Goal: Task Accomplishment & Management: Manage account settings

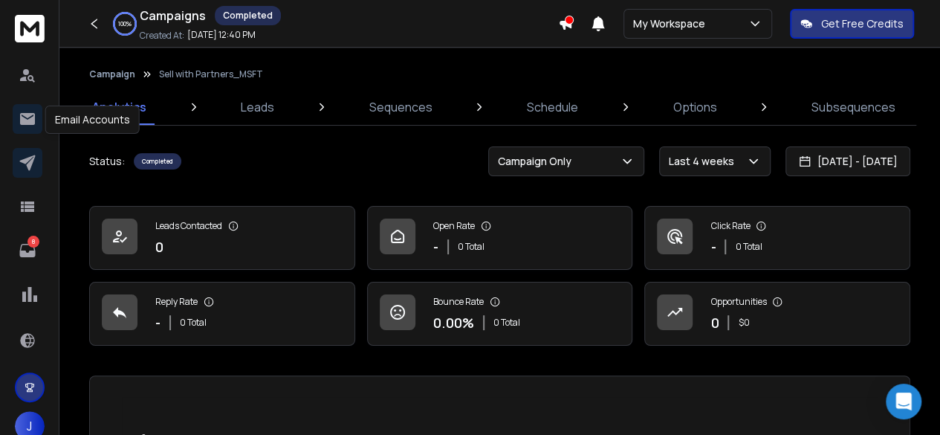
click at [33, 111] on icon at bounding box center [28, 119] width 18 height 18
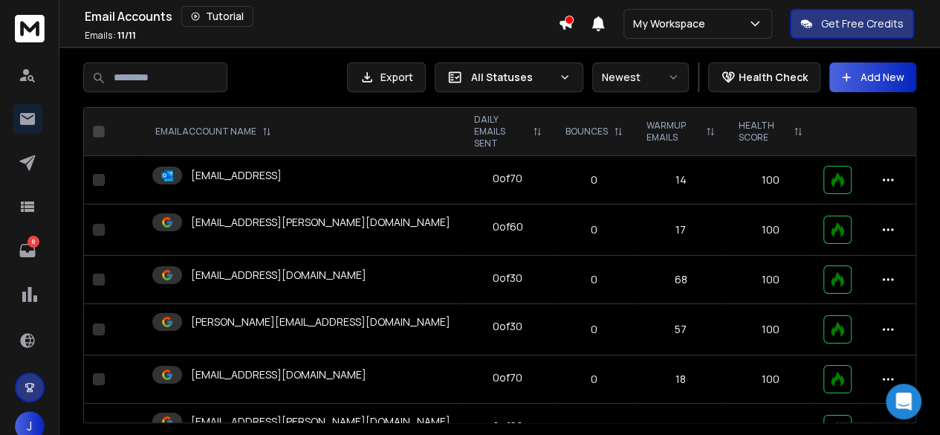
click at [32, 143] on div "8" at bounding box center [30, 210] width 34 height 300
click at [31, 154] on icon at bounding box center [28, 163] width 18 height 18
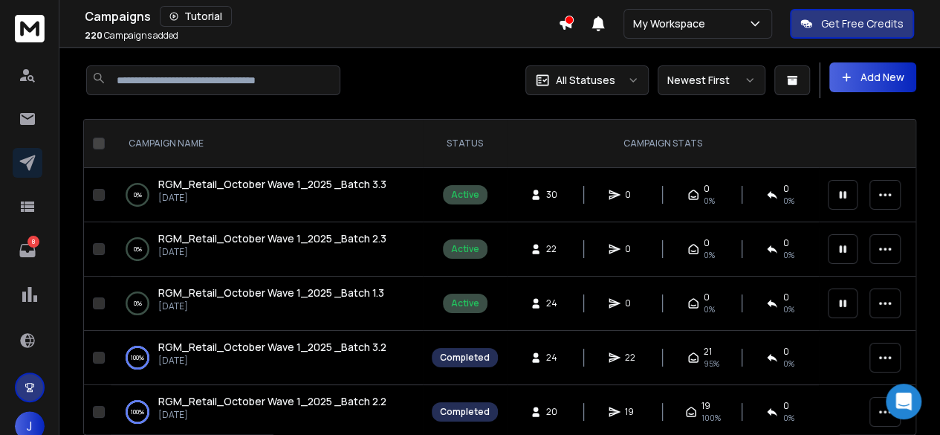
click at [878, 305] on icon "button" at bounding box center [885, 303] width 15 height 15
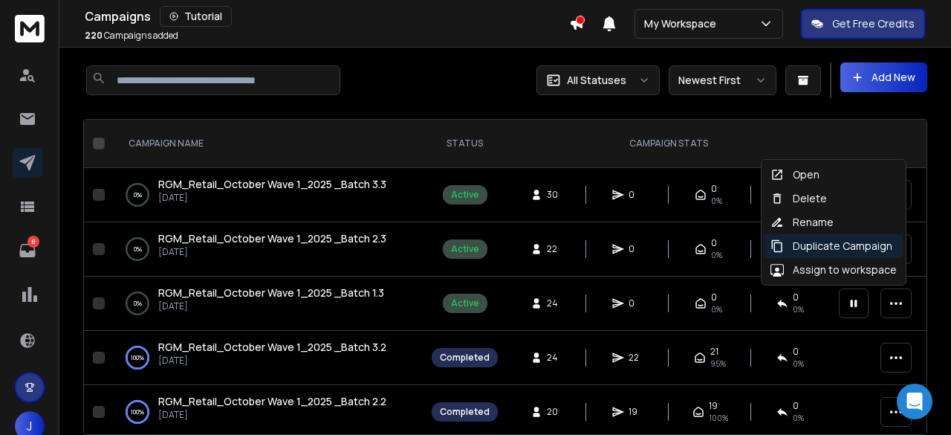
click at [791, 244] on div "Duplicate Campaign" at bounding box center [832, 246] width 122 height 15
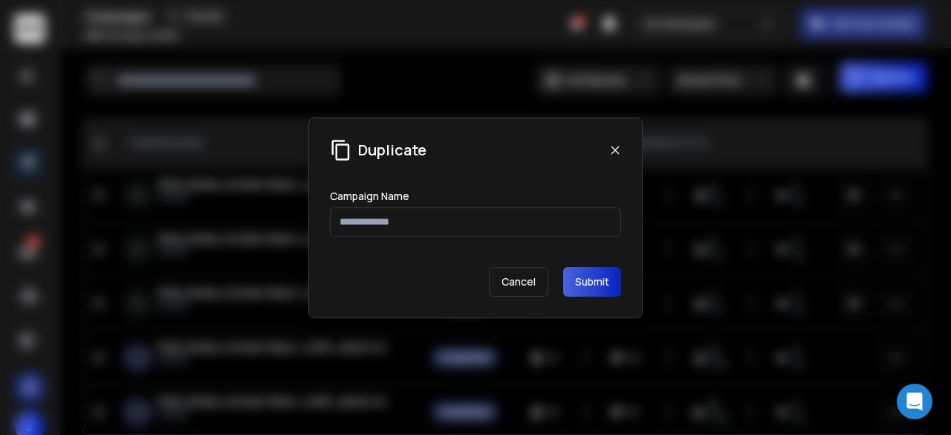
click at [485, 219] on input "text" at bounding box center [475, 222] width 291 height 30
paste input "**********"
type input "**********"
click at [588, 276] on button "Submit" at bounding box center [592, 282] width 58 height 30
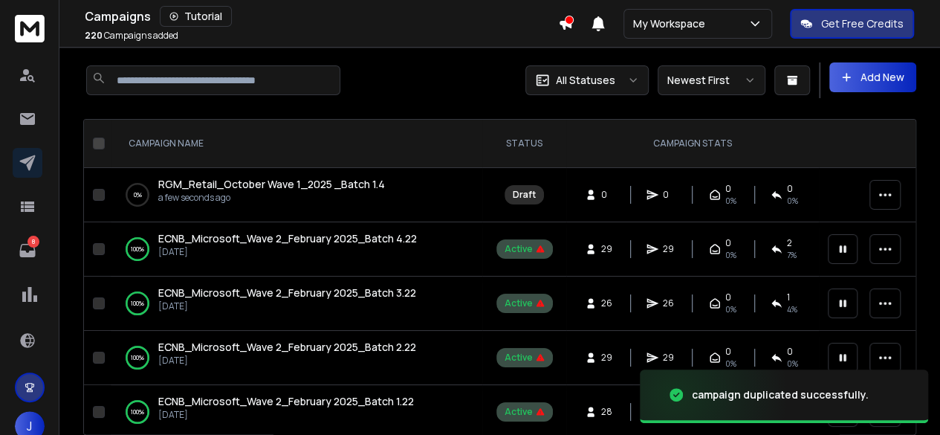
click at [366, 181] on span "RGM_Retail_October Wave 1_2025 _Batch 1.4" at bounding box center [271, 184] width 227 height 14
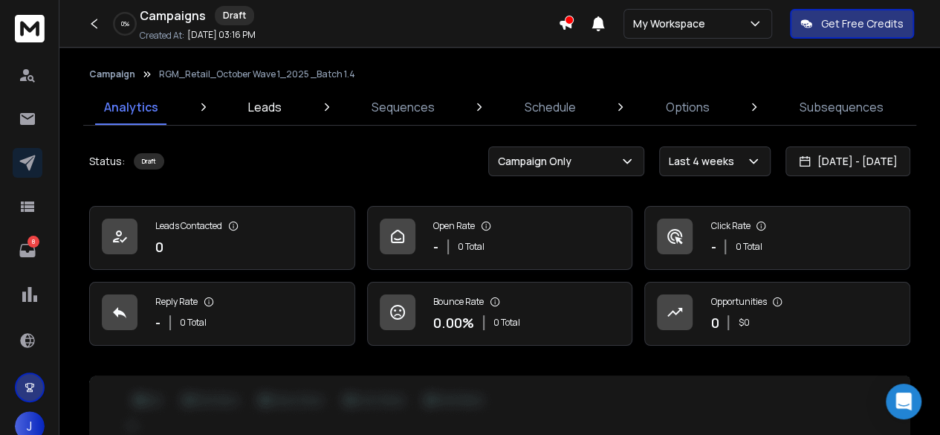
click at [251, 105] on p "Leads" at bounding box center [264, 107] width 33 height 18
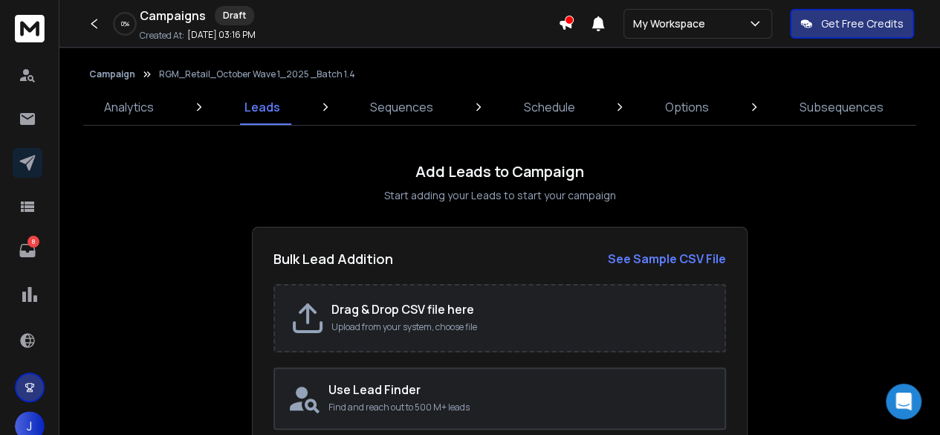
click at [420, 323] on p "Upload from your system, choose file" at bounding box center [520, 327] width 378 height 12
type input "**********"
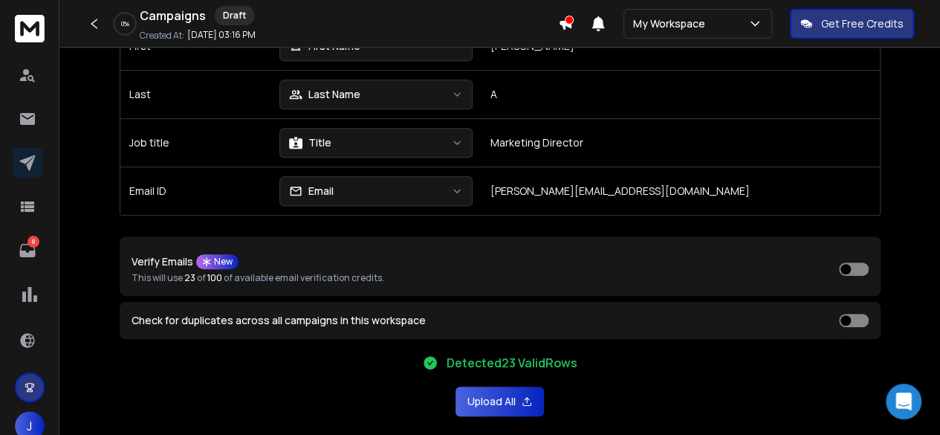
scroll to position [300, 0]
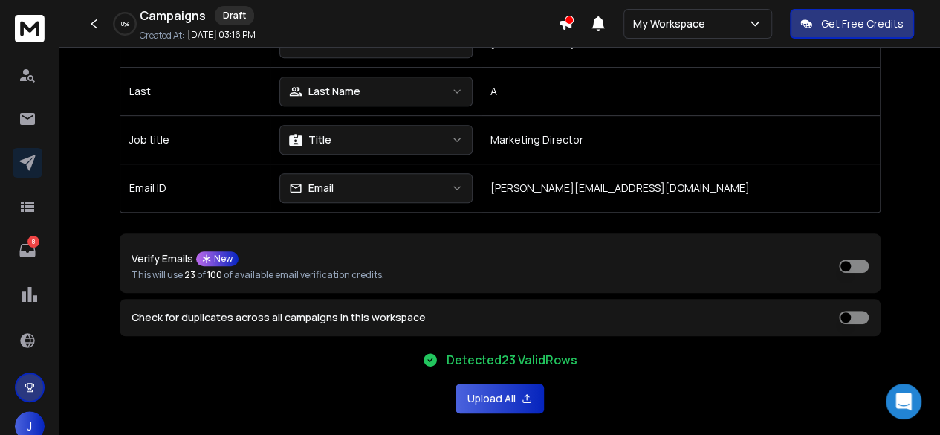
click at [517, 396] on button "Upload All" at bounding box center [500, 398] width 88 height 30
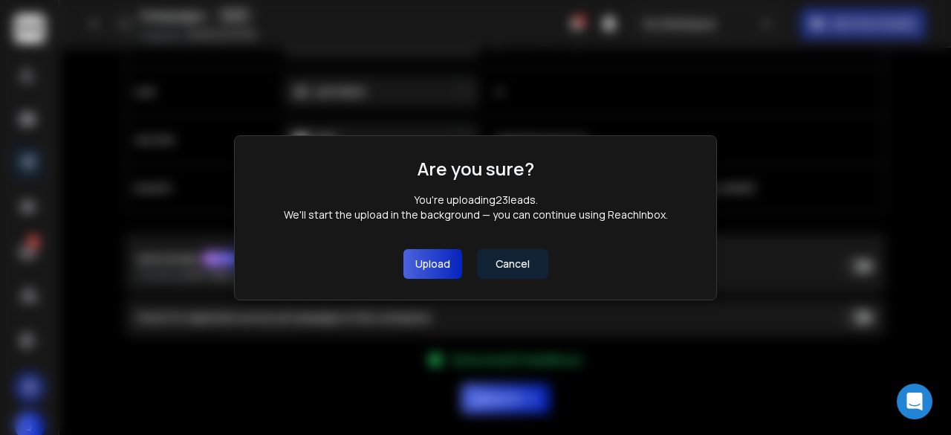
click at [419, 263] on button "Upload" at bounding box center [433, 264] width 59 height 30
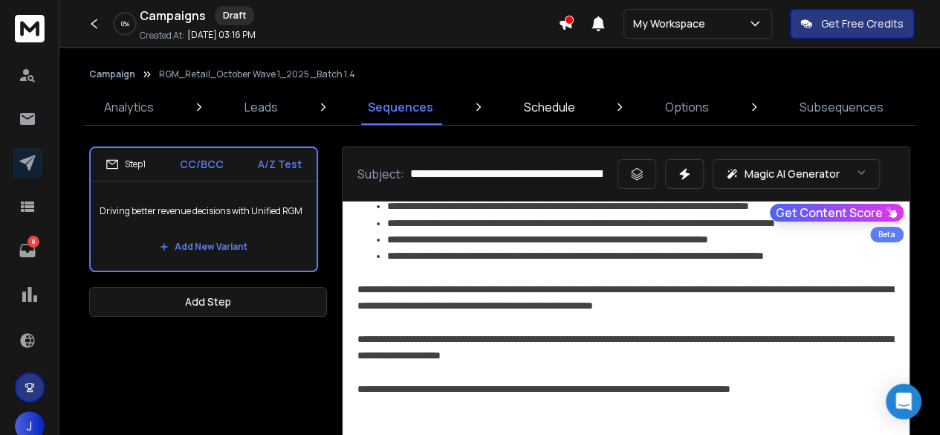
click at [565, 95] on link "Schedule" at bounding box center [549, 107] width 69 height 36
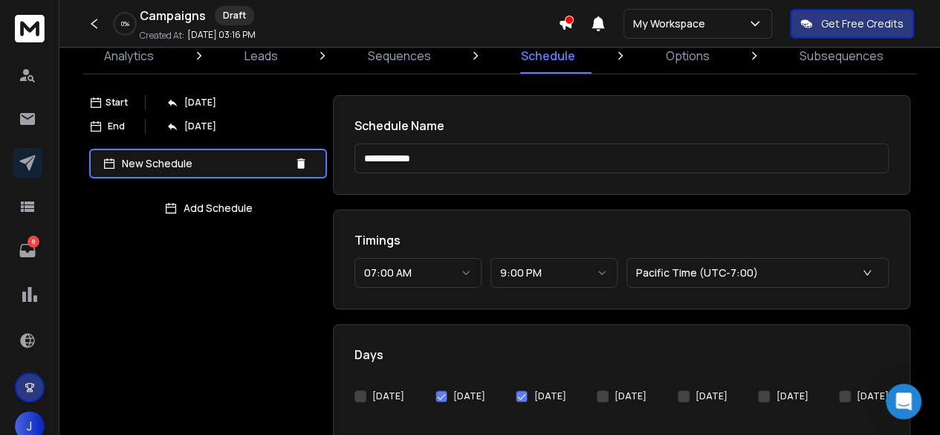
scroll to position [74, 0]
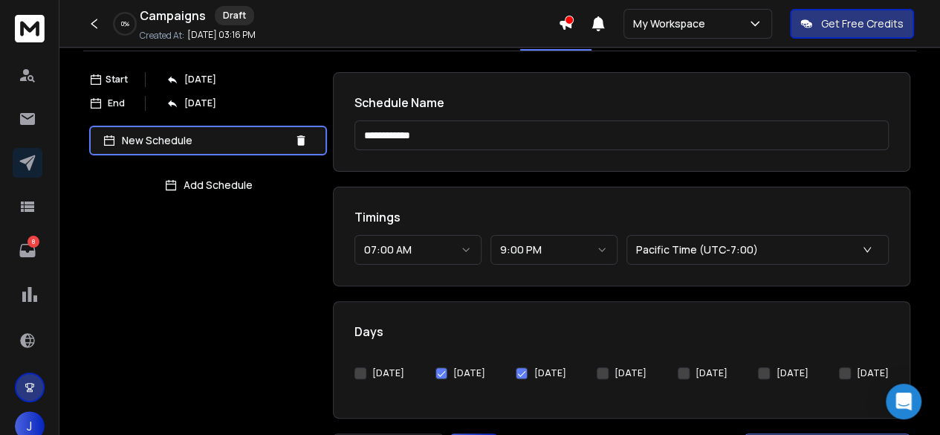
click at [473, 373] on label "[DATE]" at bounding box center [469, 373] width 32 height 12
click at [447, 373] on button "[DATE]" at bounding box center [441, 373] width 12 height 12
click at [643, 367] on label "[DATE]" at bounding box center [631, 373] width 32 height 12
click at [609, 367] on button "[DATE]" at bounding box center [603, 373] width 12 height 12
click at [189, 77] on p "Tue Oct 14 2025" at bounding box center [200, 80] width 32 height 12
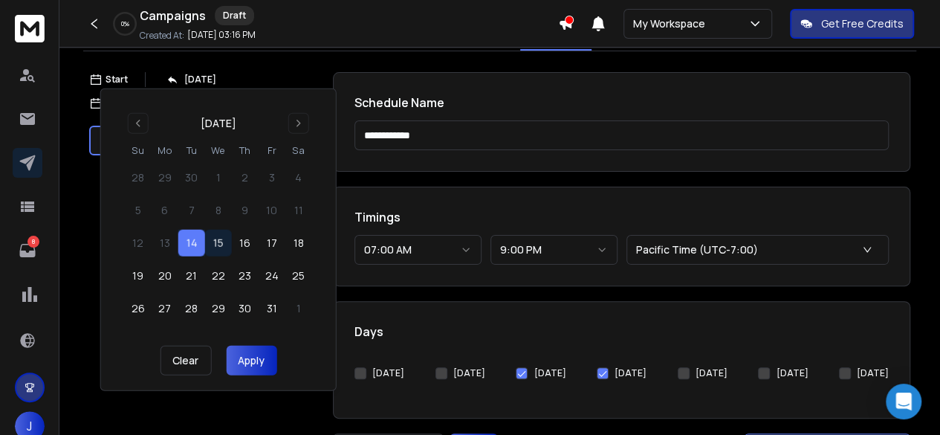
click at [216, 243] on button "15" at bounding box center [218, 243] width 27 height 27
click at [263, 357] on button "Apply" at bounding box center [251, 361] width 51 height 30
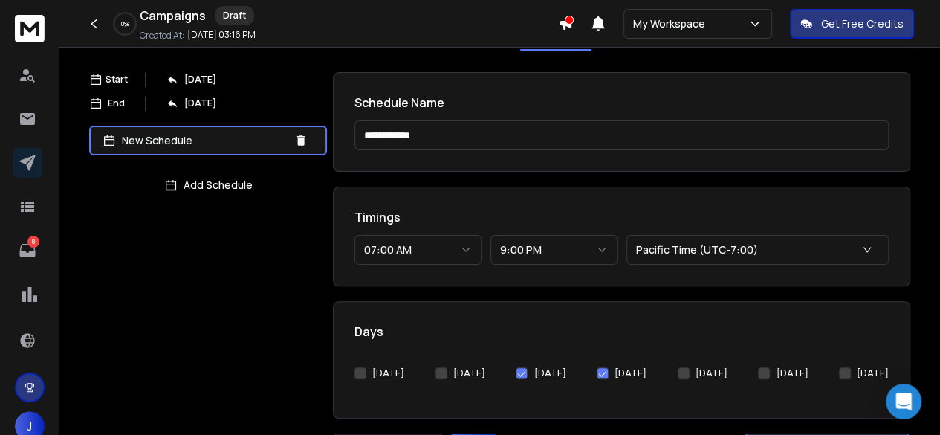
click at [225, 93] on div "Start Wed Oct 15 2025 End Wed Oct 15 2025" at bounding box center [208, 91] width 238 height 39
click at [223, 96] on div "End Wed Oct 15 2025" at bounding box center [208, 103] width 238 height 15
click at [216, 102] on p "[DATE]" at bounding box center [200, 103] width 32 height 12
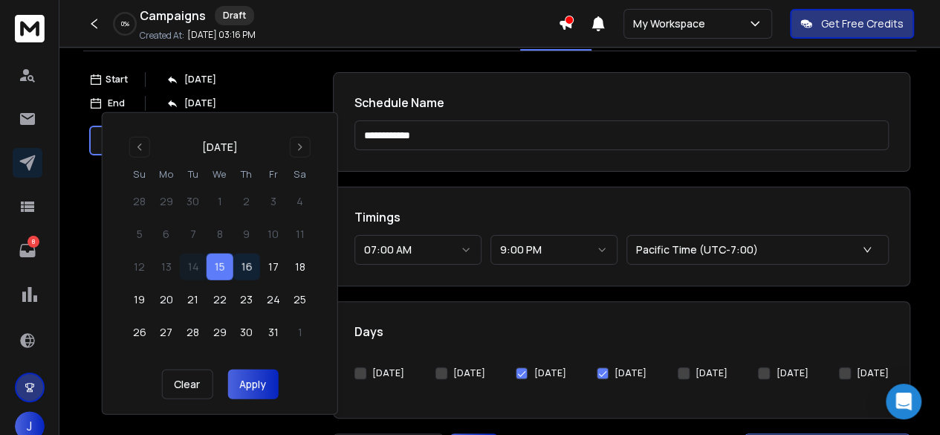
click at [253, 265] on button "16" at bounding box center [246, 266] width 27 height 27
click at [263, 386] on button "Apply" at bounding box center [252, 384] width 51 height 30
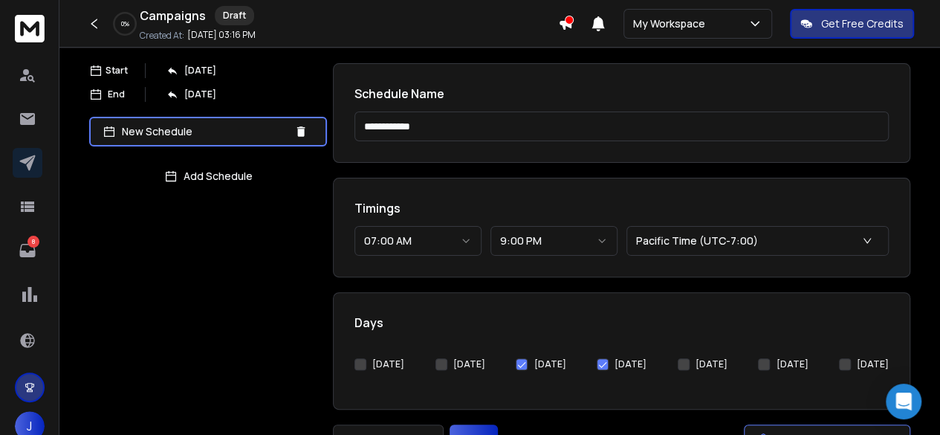
scroll to position [121, 0]
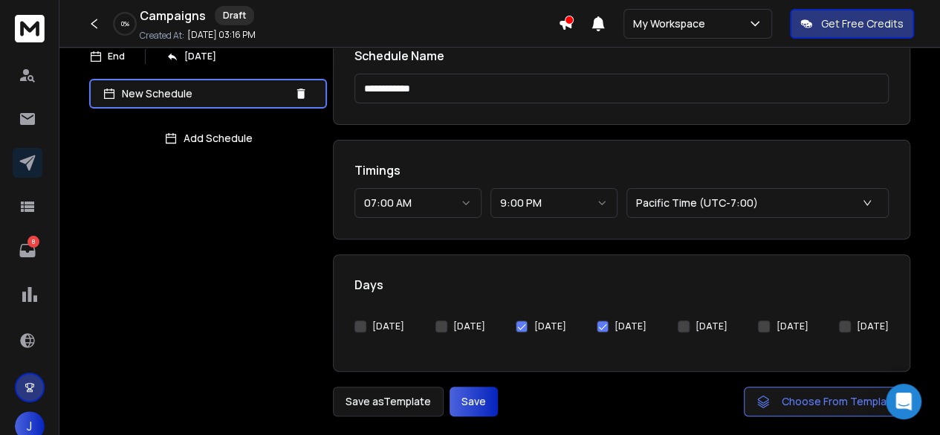
click at [481, 396] on button "Save" at bounding box center [474, 401] width 48 height 30
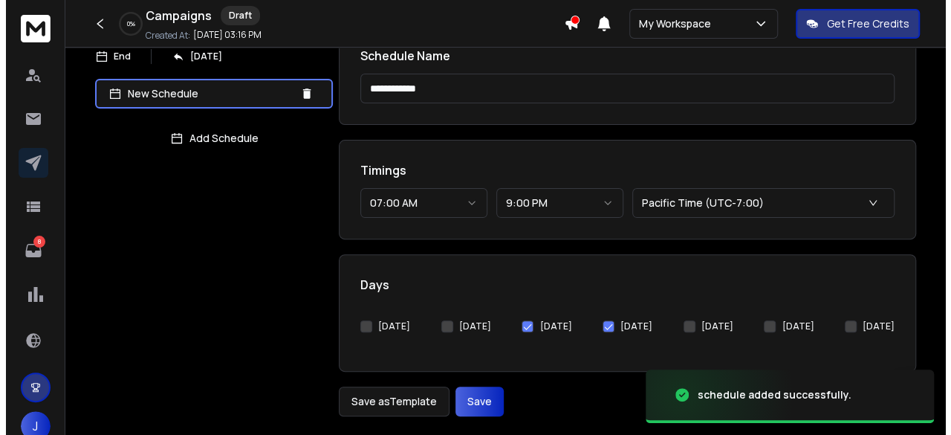
scroll to position [0, 0]
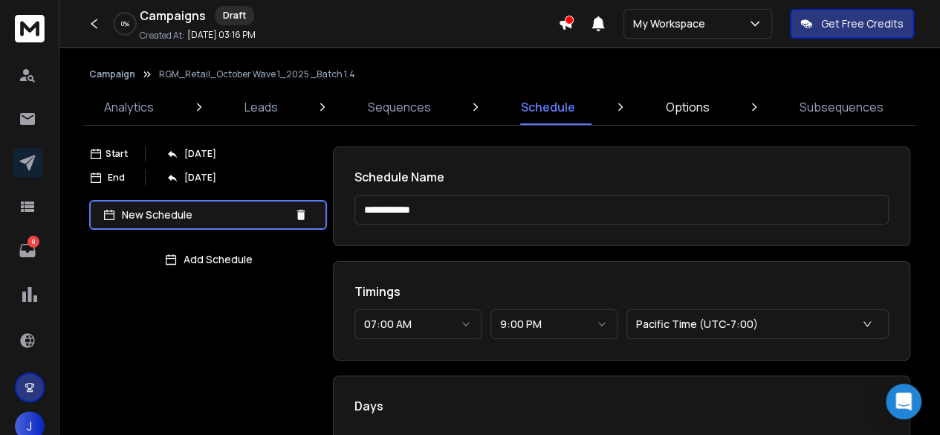
click at [669, 113] on p "Options" at bounding box center [687, 107] width 44 height 18
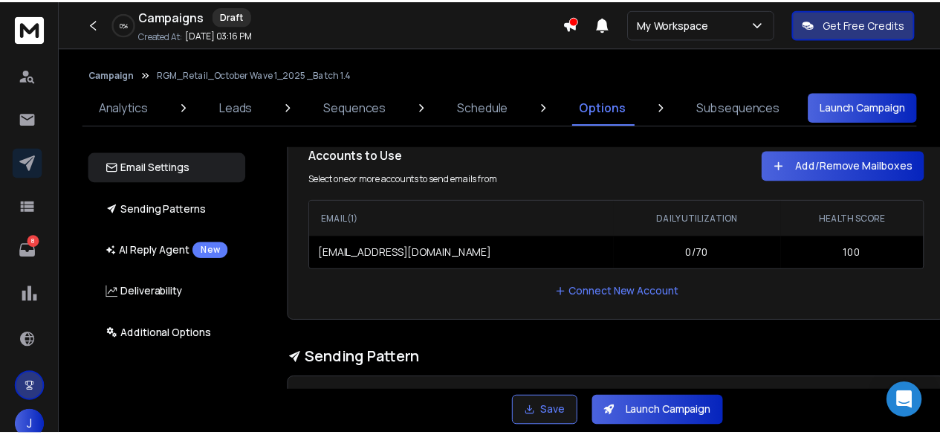
scroll to position [74, 0]
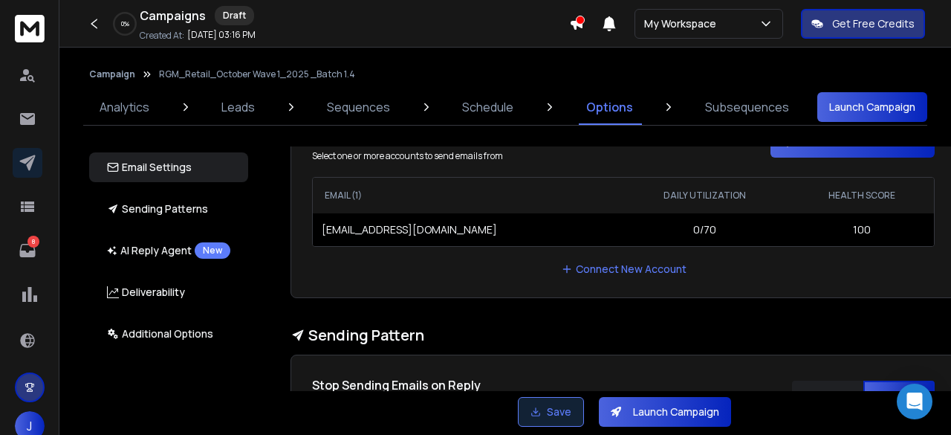
click at [560, 415] on button "Save" at bounding box center [551, 412] width 66 height 30
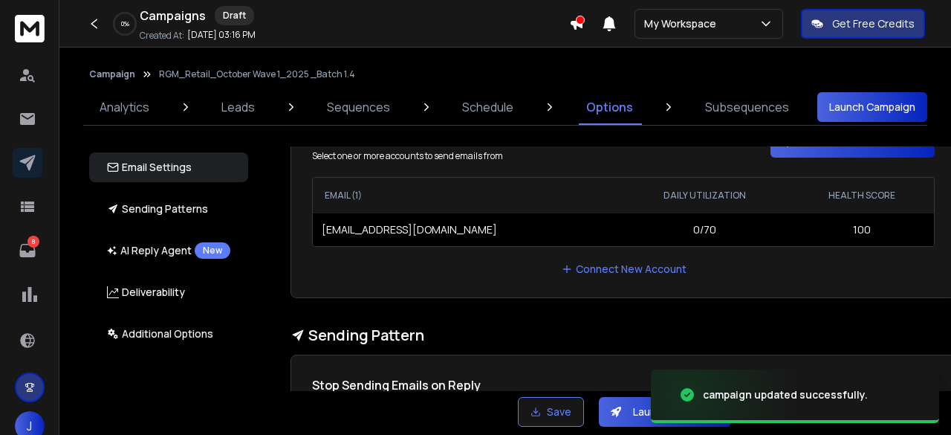
click at [123, 74] on button "Campaign" at bounding box center [112, 74] width 46 height 12
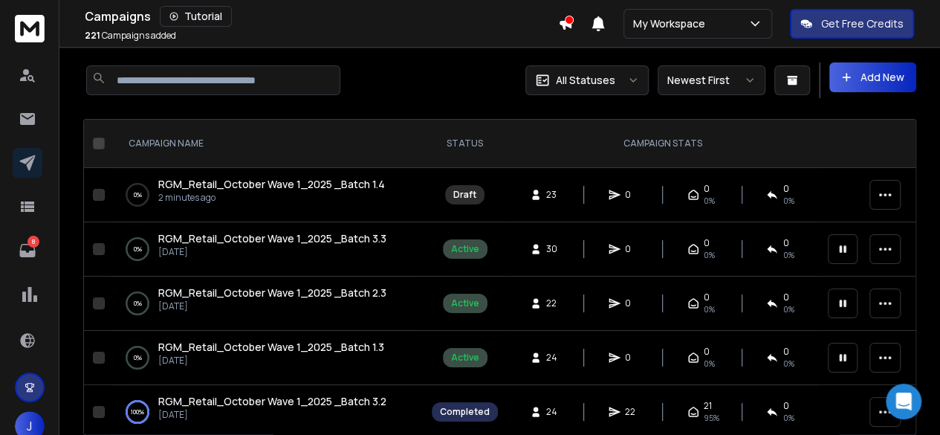
click at [869, 189] on button "button" at bounding box center [884, 195] width 31 height 30
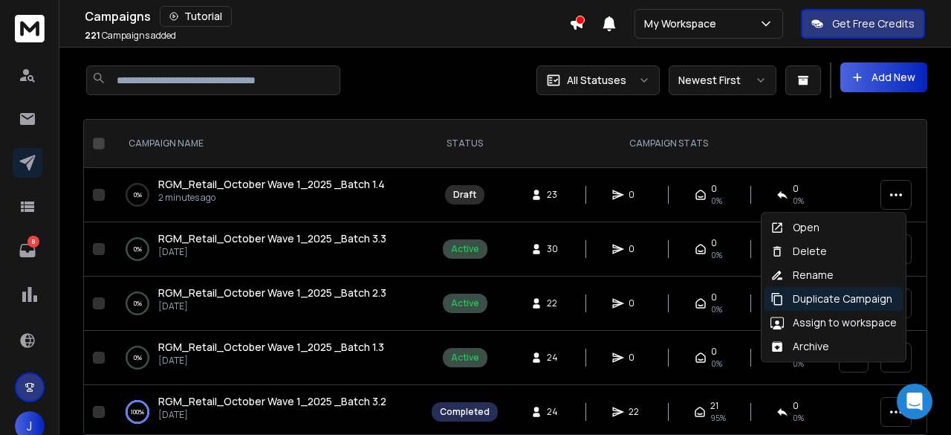
click at [831, 291] on div "Duplicate Campaign" at bounding box center [834, 299] width 138 height 24
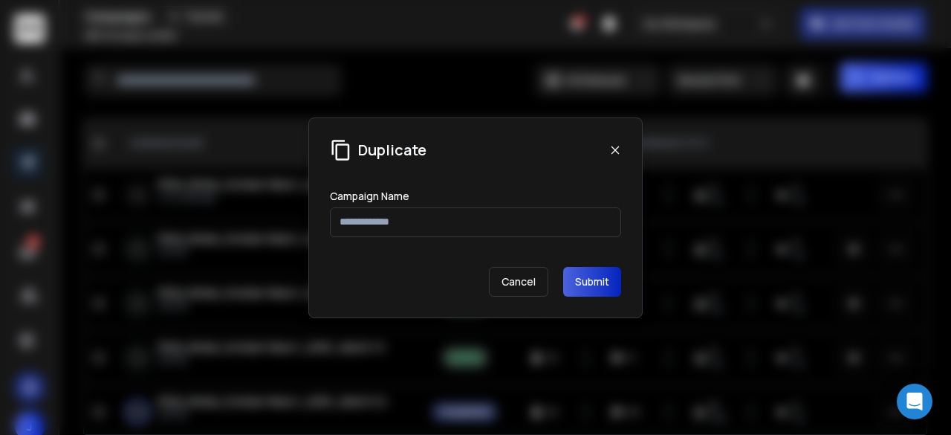
click at [519, 227] on input "text" at bounding box center [475, 222] width 291 height 30
paste input "**********"
type input "**********"
click at [597, 276] on button "Submit" at bounding box center [592, 282] width 58 height 30
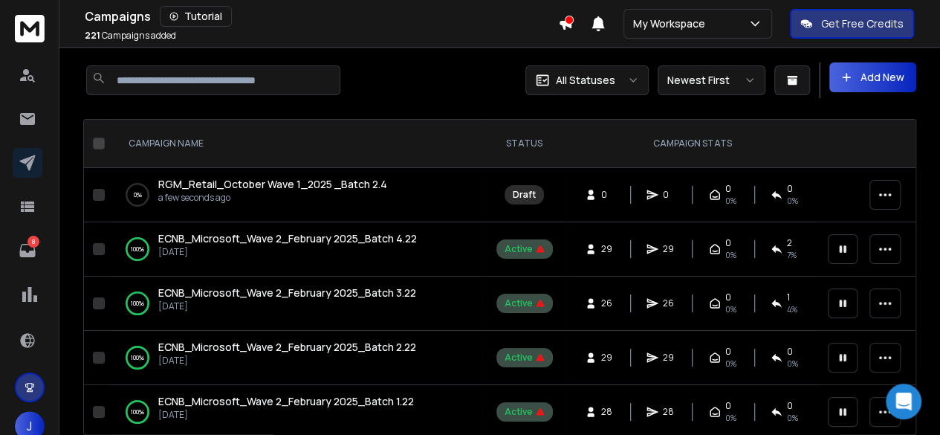
click at [276, 177] on span "RGM_Retail_October Wave 1_2025 _Batch 2.4" at bounding box center [272, 184] width 229 height 14
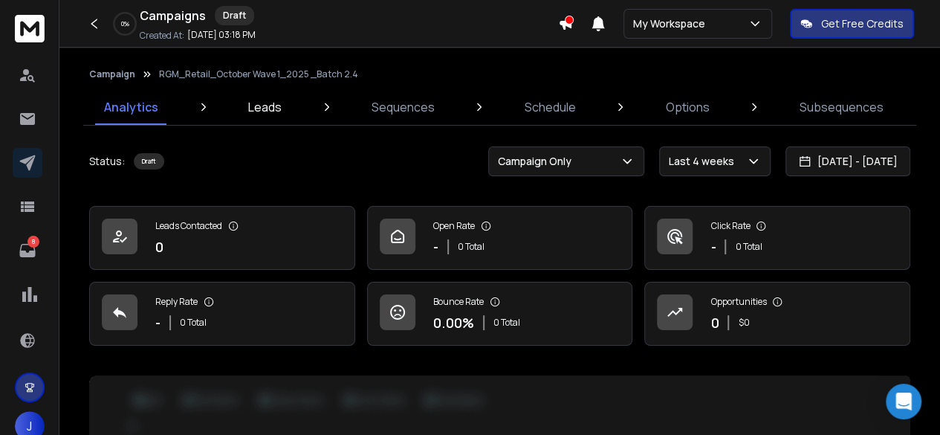
click at [265, 107] on p "Leads" at bounding box center [264, 107] width 33 height 18
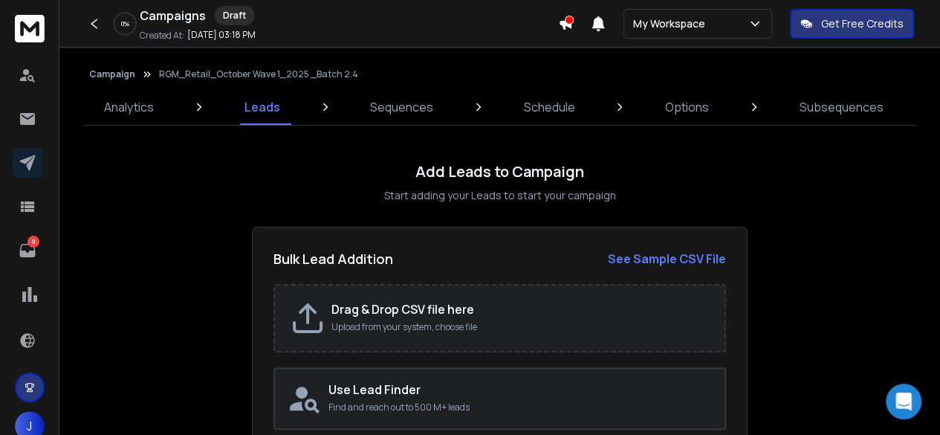
click at [427, 311] on h2 "Drag & Drop CSV file here" at bounding box center [520, 309] width 378 height 18
type input "**********"
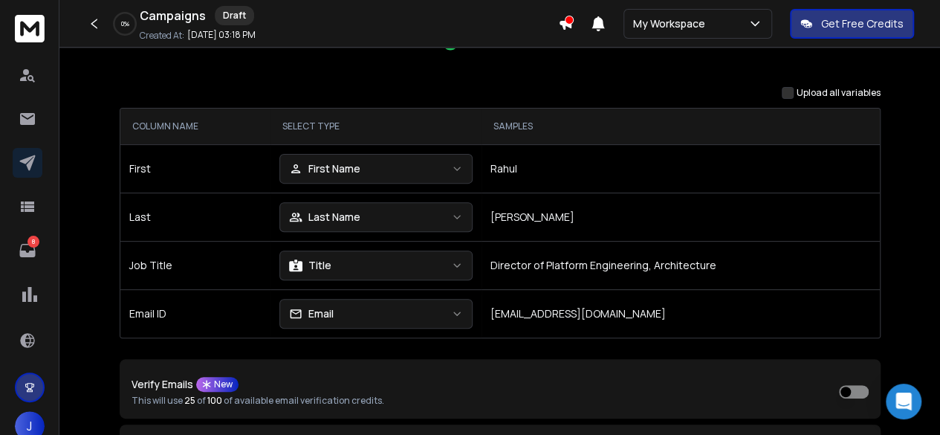
scroll to position [300, 0]
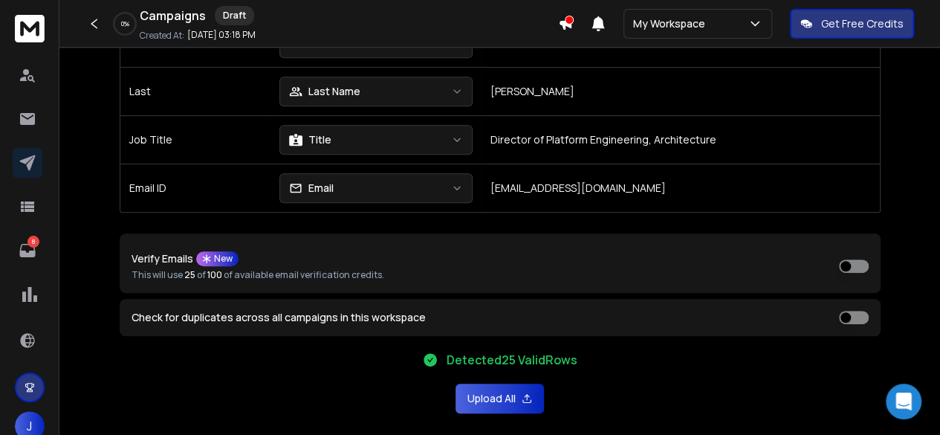
click at [511, 390] on button "Upload All" at bounding box center [500, 398] width 88 height 30
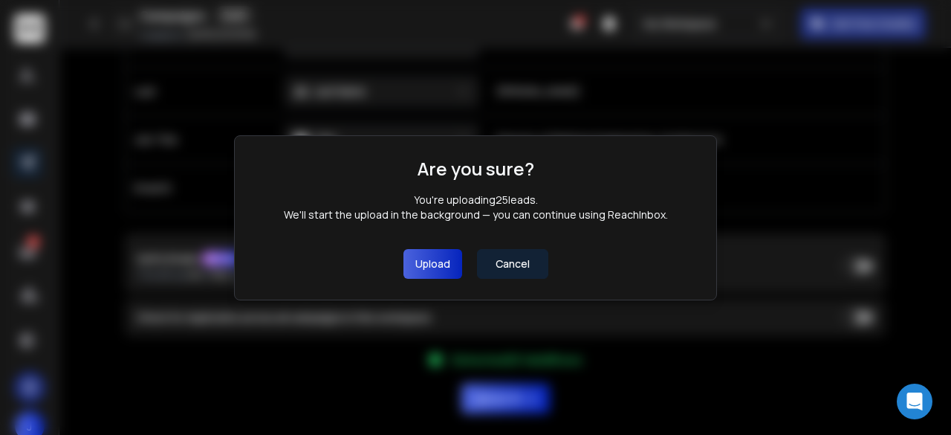
click at [427, 264] on button "Upload" at bounding box center [433, 264] width 59 height 30
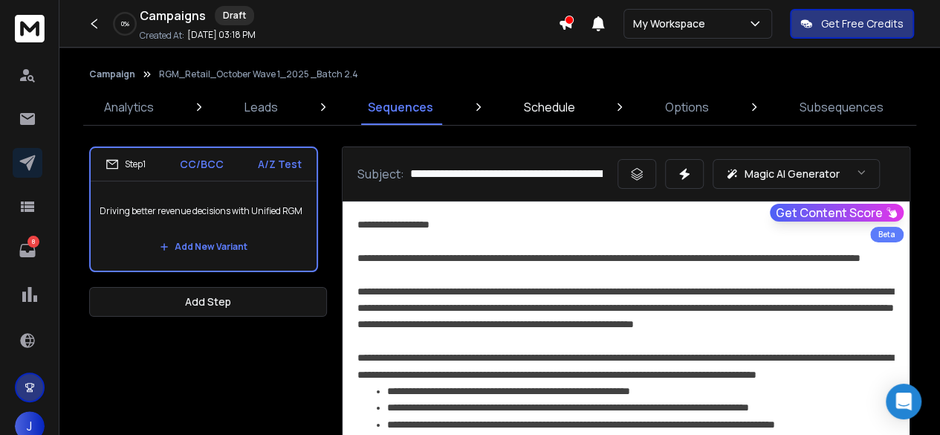
click at [559, 105] on p "Schedule" at bounding box center [549, 107] width 51 height 18
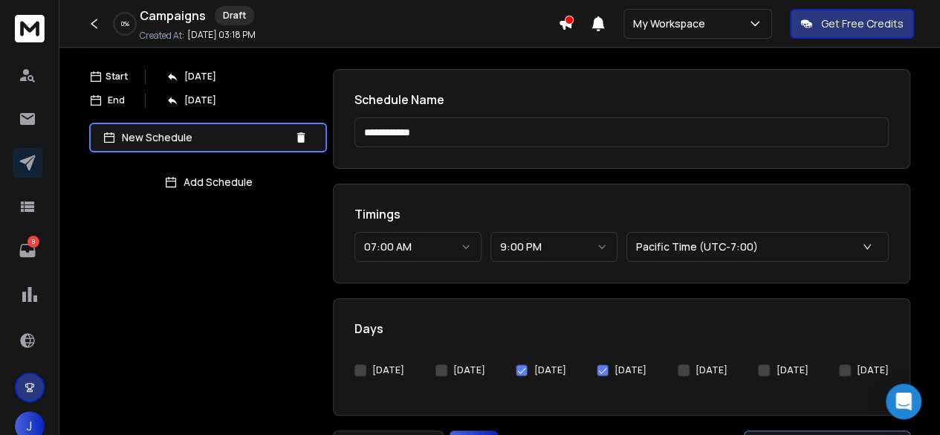
scroll to position [121, 0]
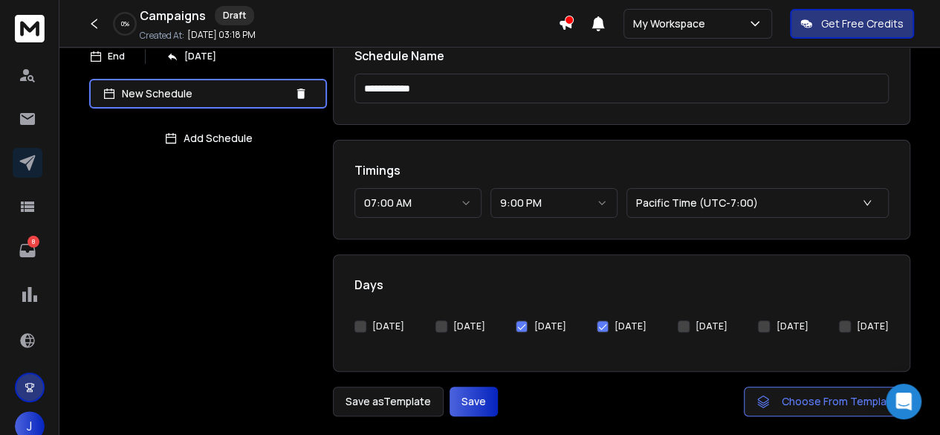
click at [476, 399] on button "Save" at bounding box center [474, 401] width 48 height 30
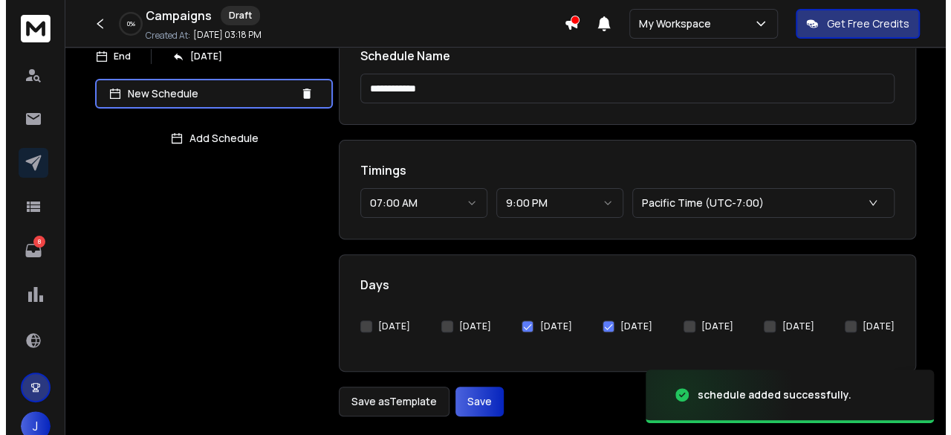
scroll to position [0, 0]
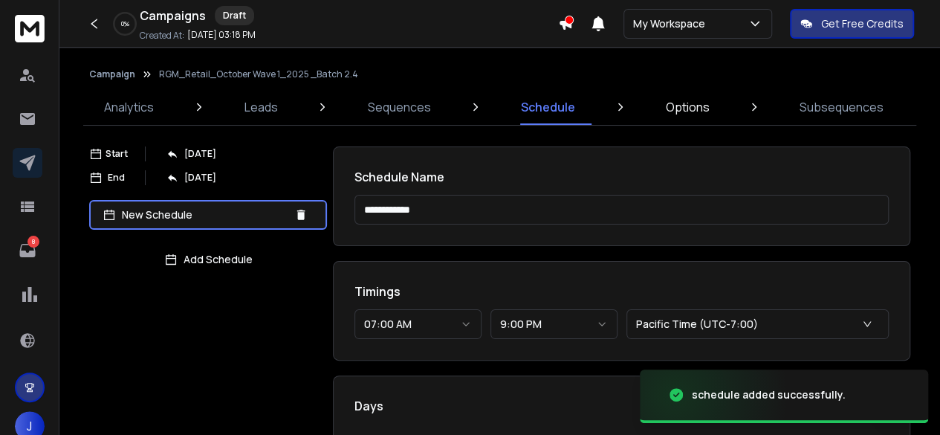
click at [700, 106] on p "Options" at bounding box center [687, 107] width 44 height 18
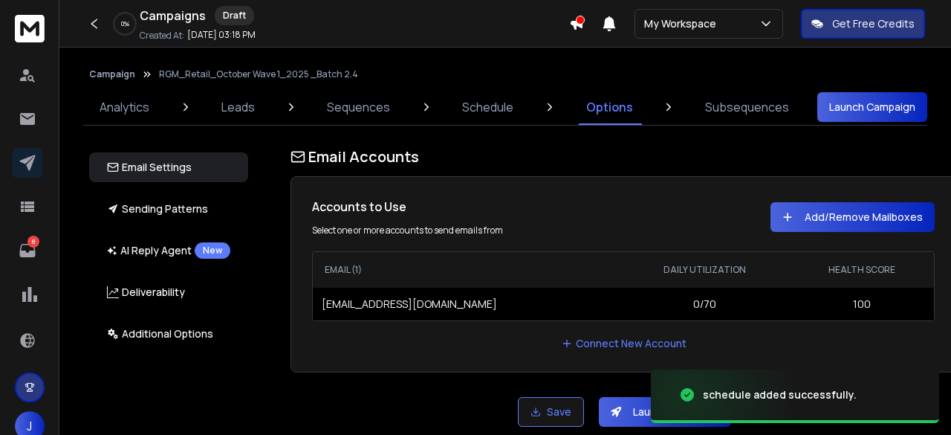
click at [814, 227] on button "Add/Remove Mailboxes" at bounding box center [853, 217] width 164 height 30
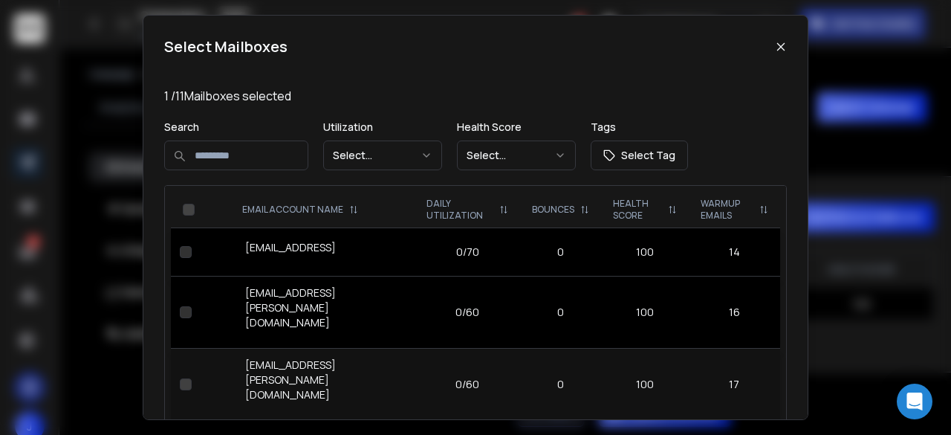
scroll to position [74, 0]
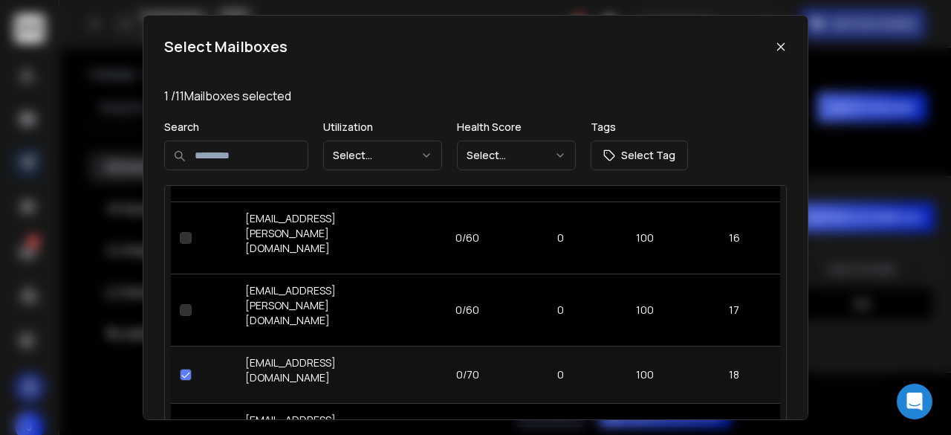
click at [328, 355] on p "[EMAIL_ADDRESS][DOMAIN_NAME]" at bounding box center [325, 370] width 161 height 30
click at [189, 346] on td at bounding box center [200, 374] width 59 height 57
click at [182, 369] on button "button" at bounding box center [186, 375] width 12 height 12
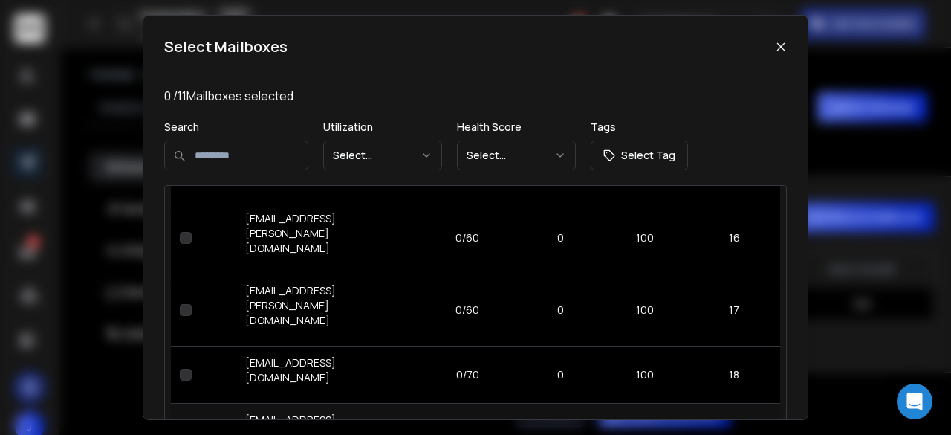
click at [191, 426] on div at bounding box center [205, 432] width 51 height 12
click at [185, 426] on button "button" at bounding box center [186, 432] width 12 height 12
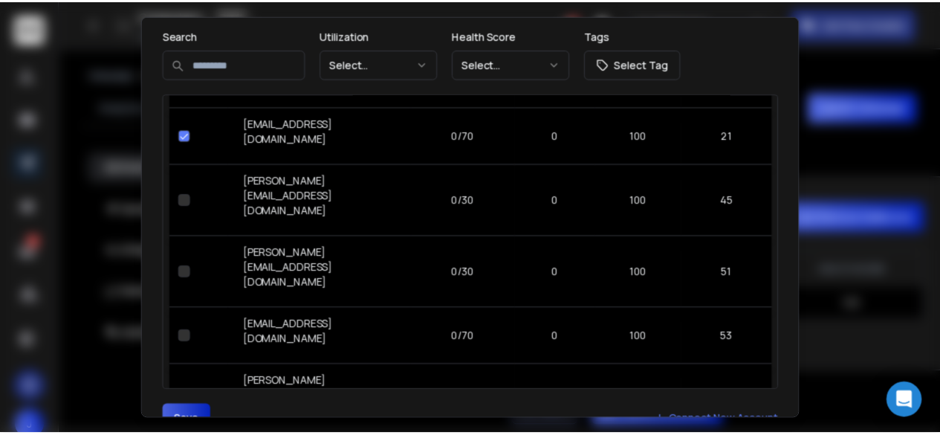
scroll to position [128, 0]
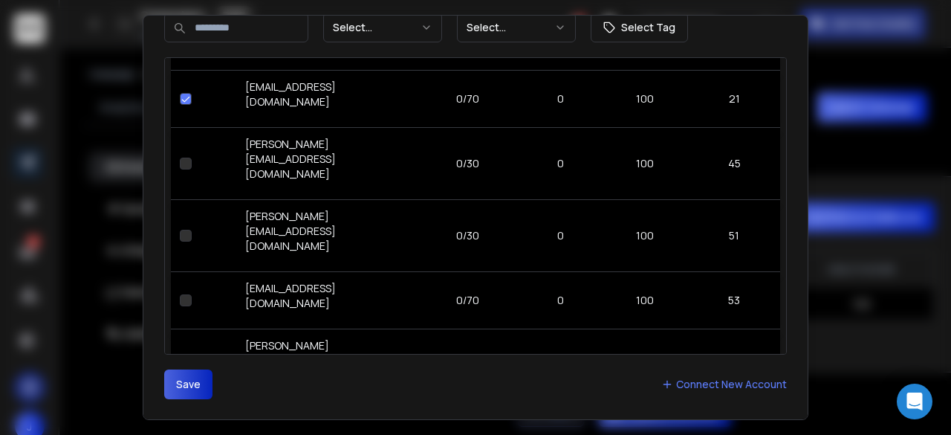
click at [194, 395] on button "Save" at bounding box center [188, 384] width 48 height 30
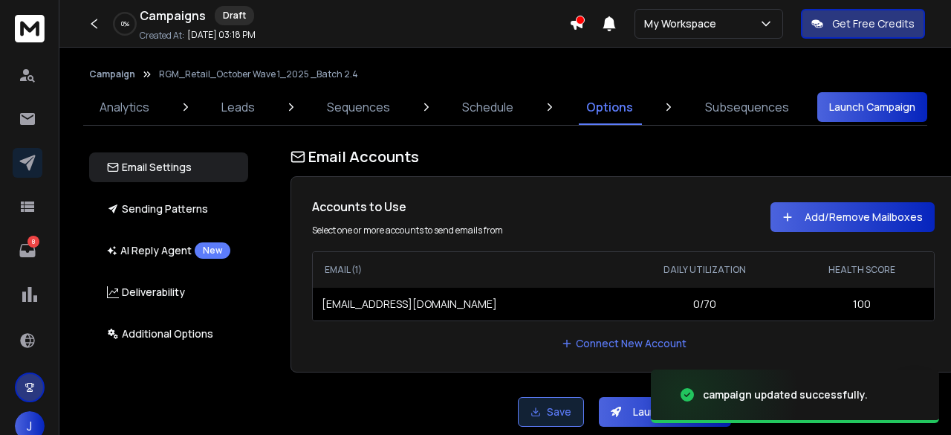
click at [545, 420] on button "Save" at bounding box center [551, 412] width 66 height 30
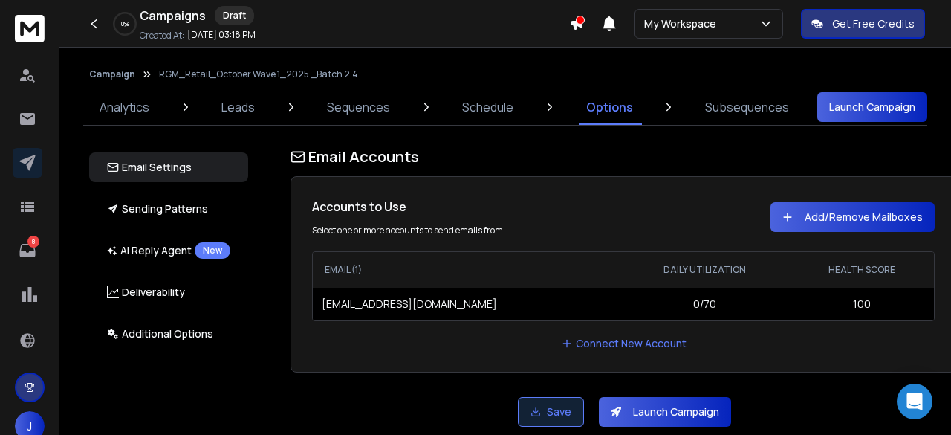
click at [534, 403] on button "Save" at bounding box center [551, 412] width 66 height 30
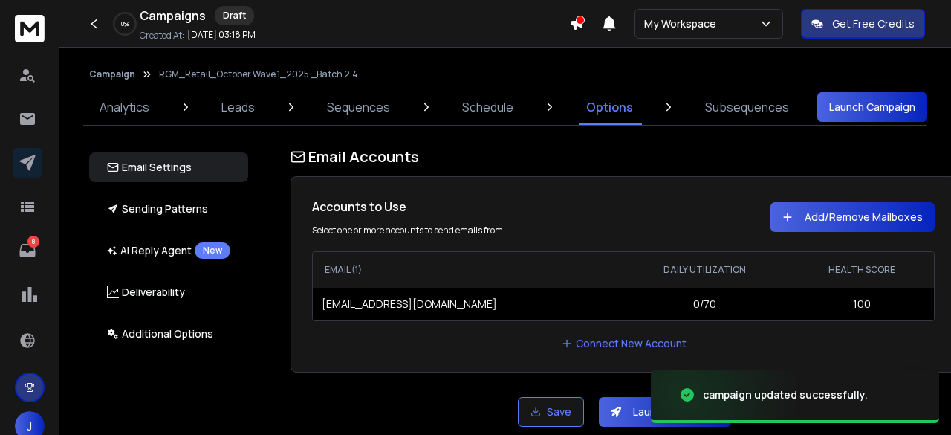
click at [124, 77] on button "Campaign" at bounding box center [112, 74] width 46 height 12
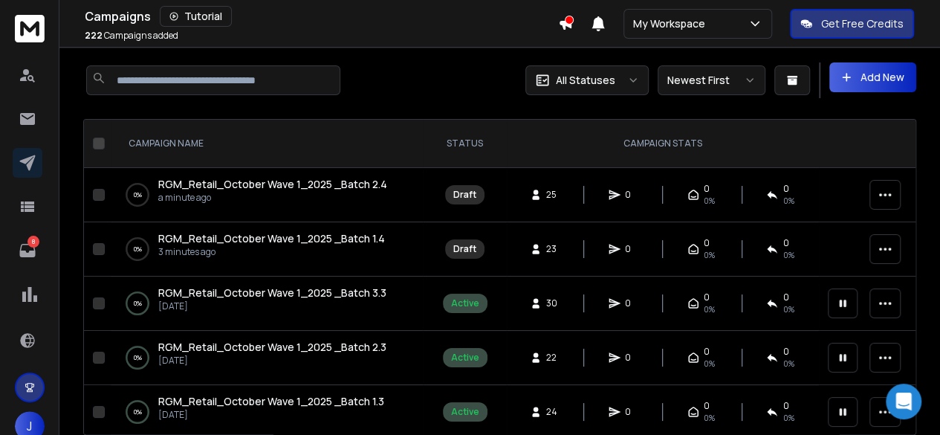
click at [878, 193] on icon "button" at bounding box center [885, 194] width 15 height 15
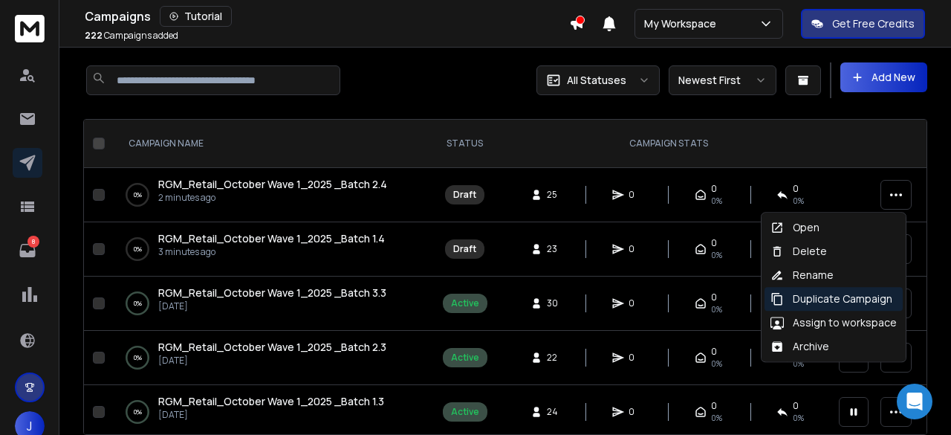
click at [783, 299] on icon at bounding box center [777, 298] width 13 height 13
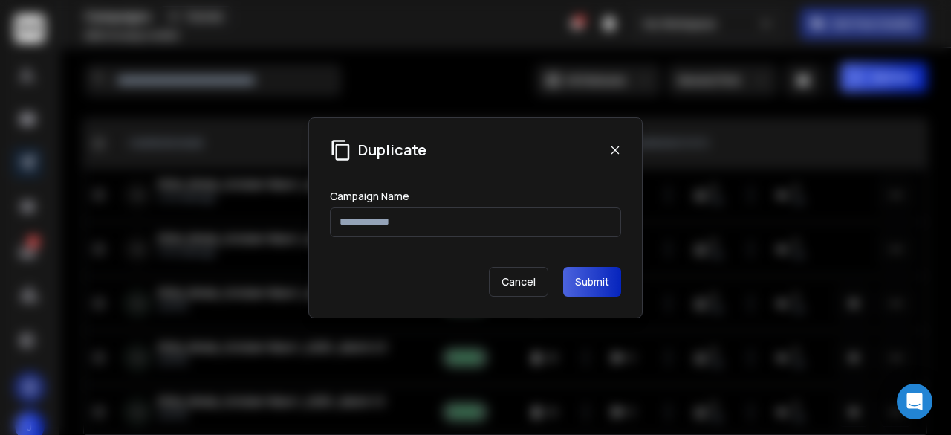
click at [510, 237] on form "Campaign Name Cancel Submit" at bounding box center [475, 244] width 291 height 106
click at [497, 216] on input "text" at bounding box center [475, 222] width 291 height 30
paste input "**********"
type input "**********"
click at [594, 283] on button "Submit" at bounding box center [592, 282] width 58 height 30
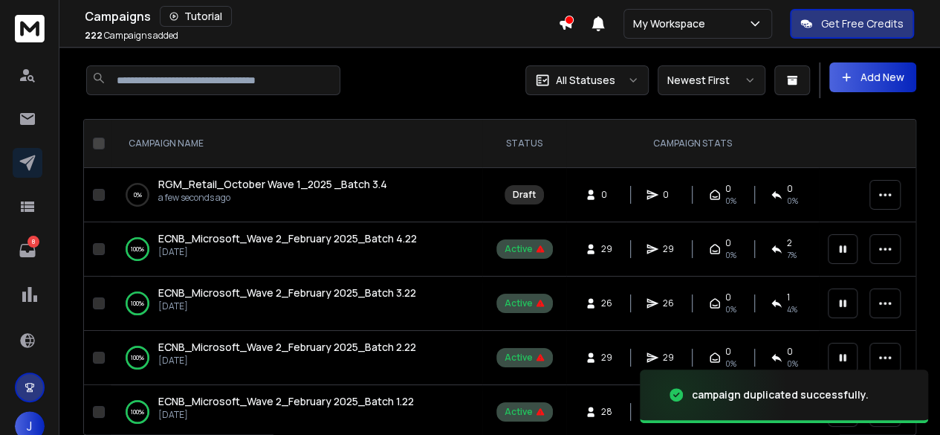
click at [299, 186] on span "RGM_Retail_October Wave 1_2025 _Batch 3.4" at bounding box center [272, 184] width 229 height 14
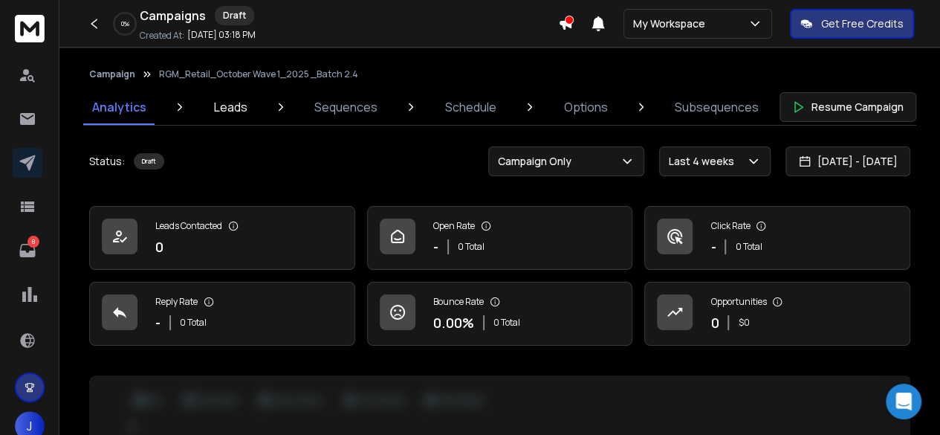
click at [239, 105] on p "Leads" at bounding box center [230, 107] width 33 height 18
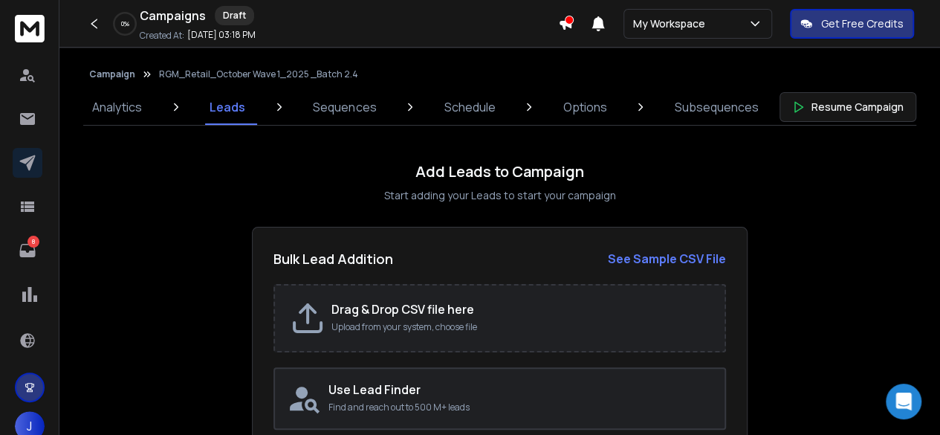
click at [120, 76] on button "Campaign" at bounding box center [112, 74] width 46 height 12
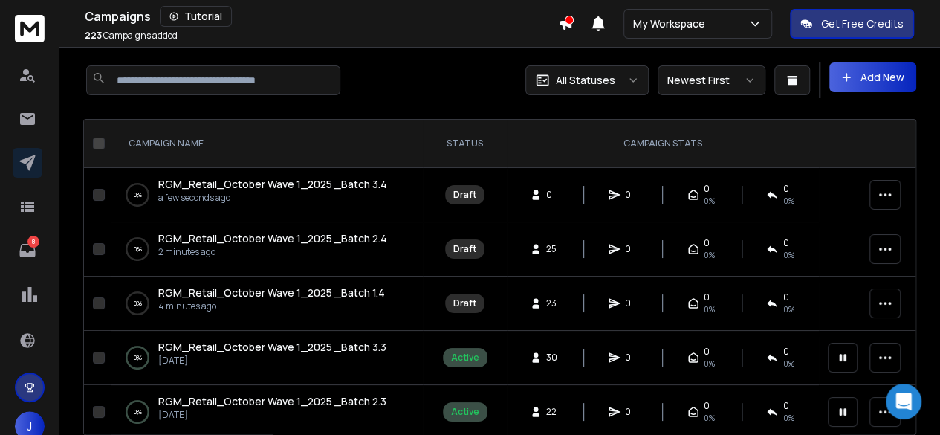
click at [349, 182] on span "RGM_Retail_October Wave 1_2025 _Batch 3.4" at bounding box center [272, 184] width 229 height 14
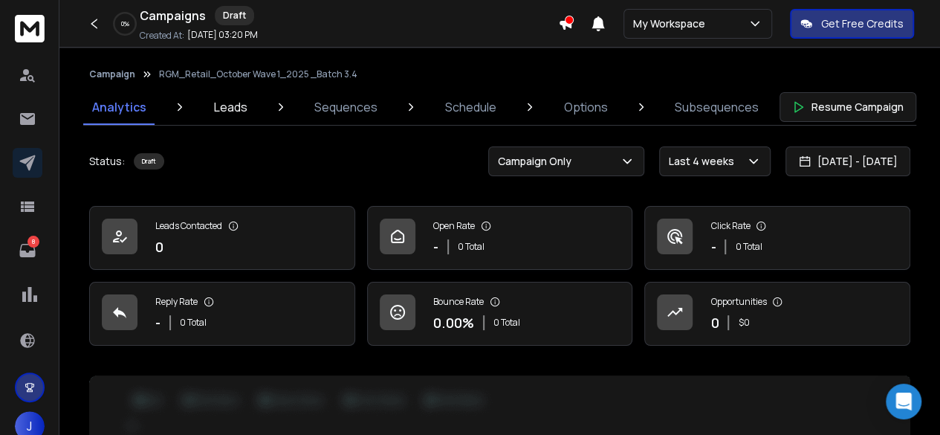
click at [241, 105] on p "Leads" at bounding box center [230, 107] width 33 height 18
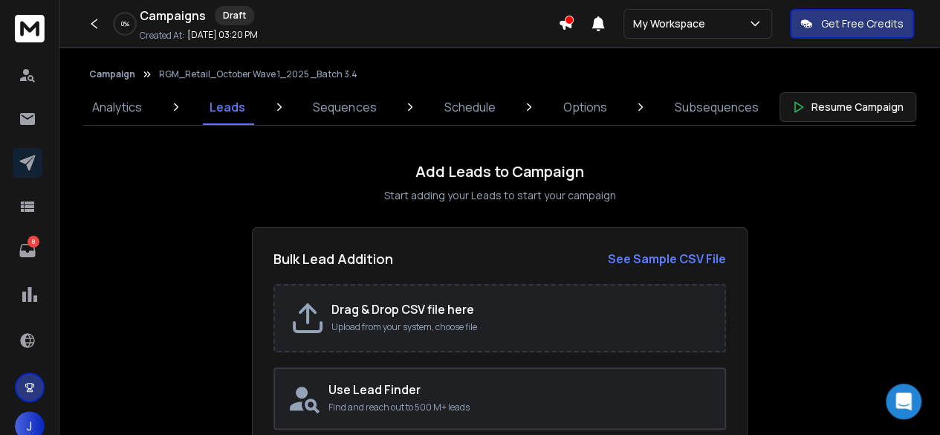
click at [337, 314] on h2 "Drag & Drop CSV file here" at bounding box center [520, 309] width 378 height 18
type input "**********"
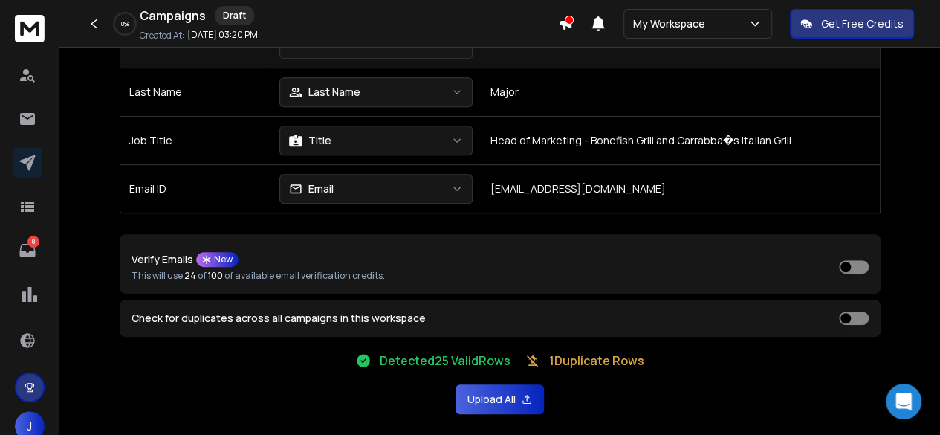
scroll to position [300, 0]
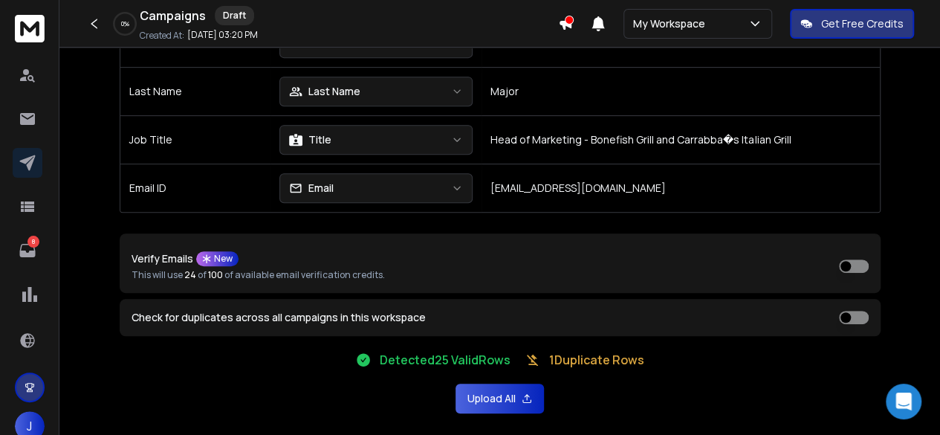
click at [527, 393] on icon at bounding box center [527, 398] width 10 height 10
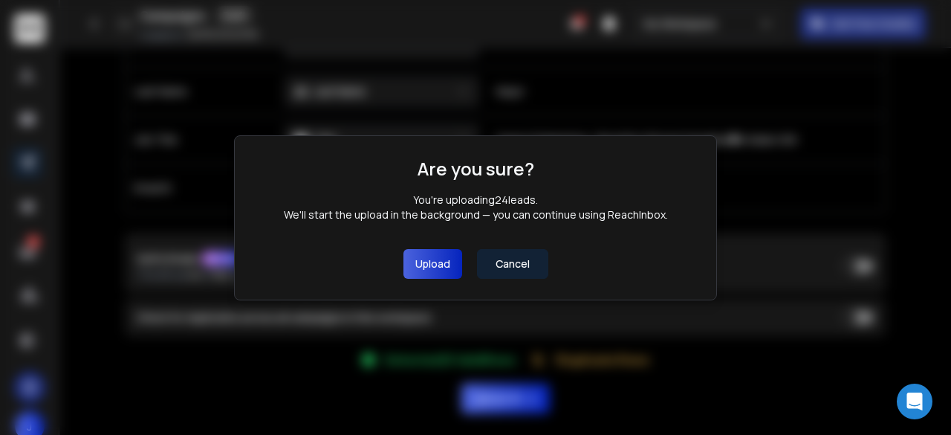
click at [409, 249] on button "Upload" at bounding box center [433, 264] width 59 height 30
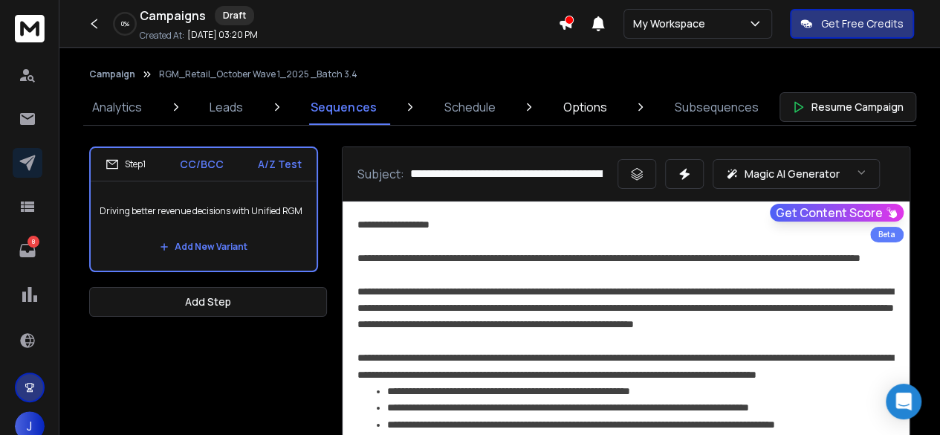
click at [594, 112] on p "Options" at bounding box center [585, 107] width 44 height 18
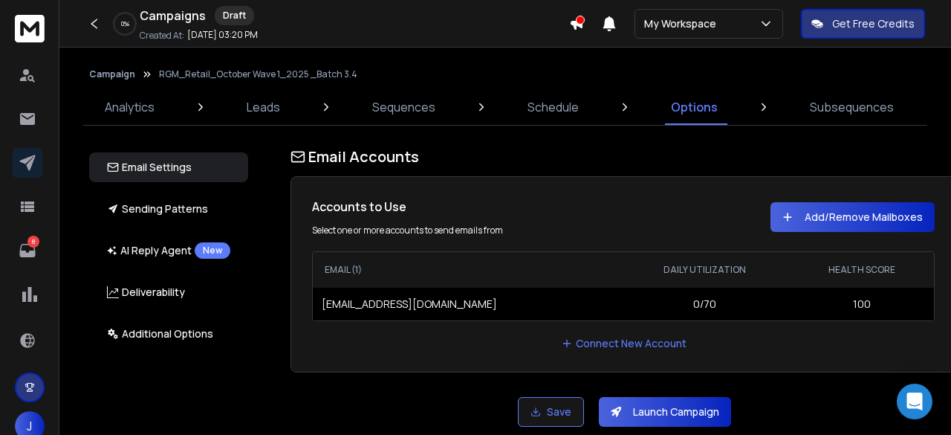
click at [789, 213] on icon "button" at bounding box center [788, 217] width 10 height 10
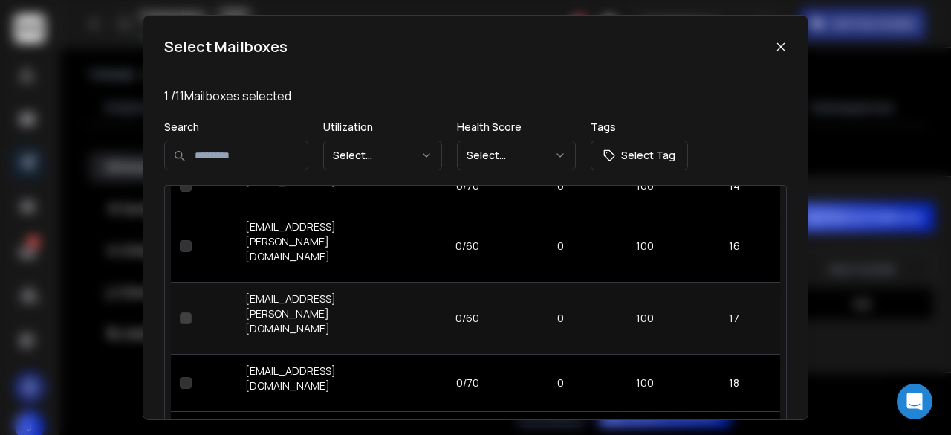
scroll to position [149, 0]
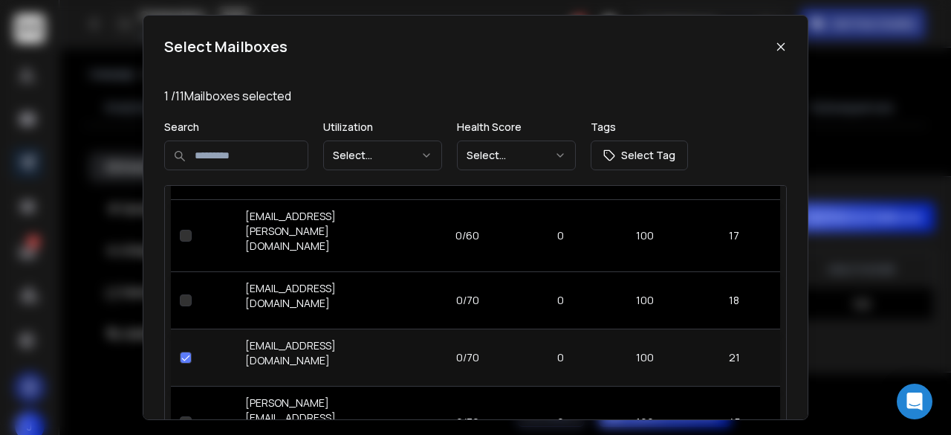
click at [181, 351] on button "button" at bounding box center [186, 357] width 12 height 12
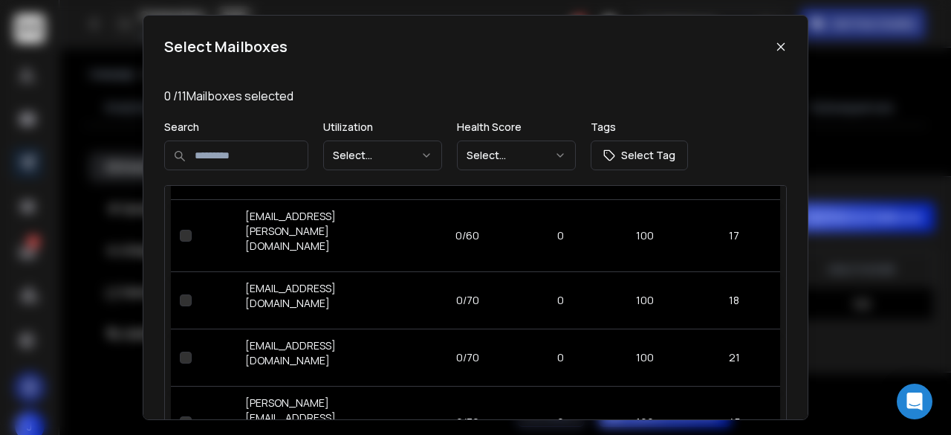
scroll to position [279, 0]
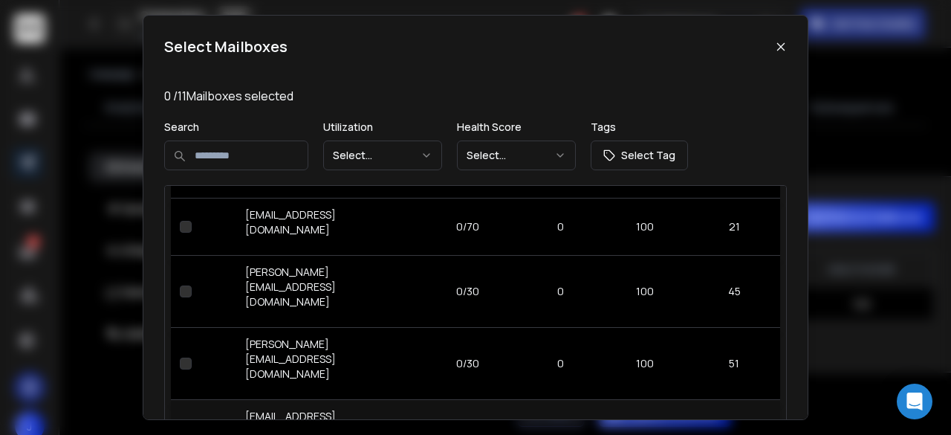
click at [186, 422] on button "button" at bounding box center [186, 428] width 12 height 12
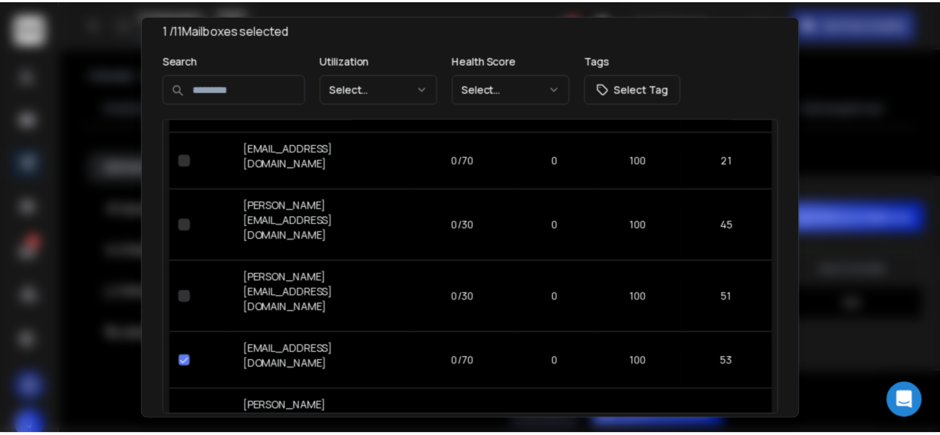
scroll to position [128, 0]
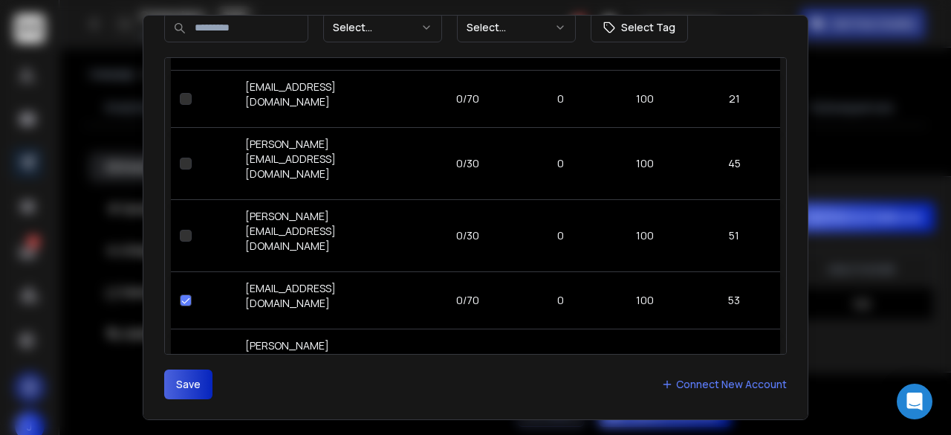
click at [187, 380] on button "Save" at bounding box center [188, 384] width 48 height 30
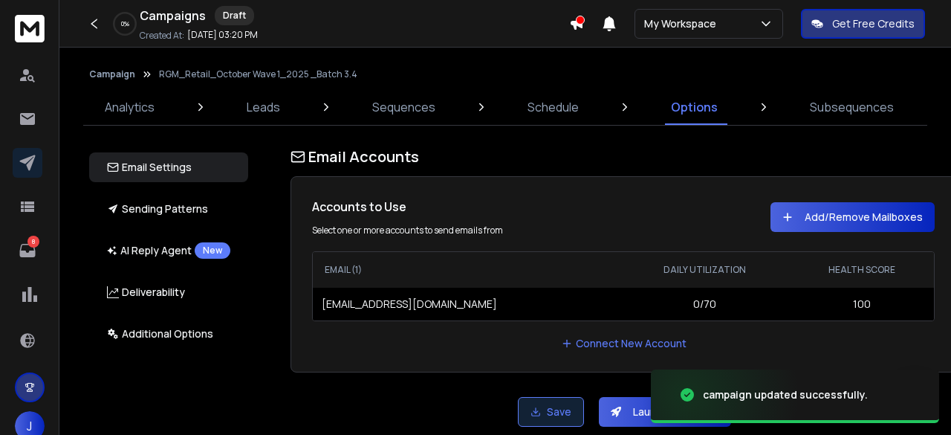
click at [551, 411] on button "Save" at bounding box center [551, 412] width 66 height 30
click at [125, 75] on button "Campaign" at bounding box center [112, 74] width 46 height 12
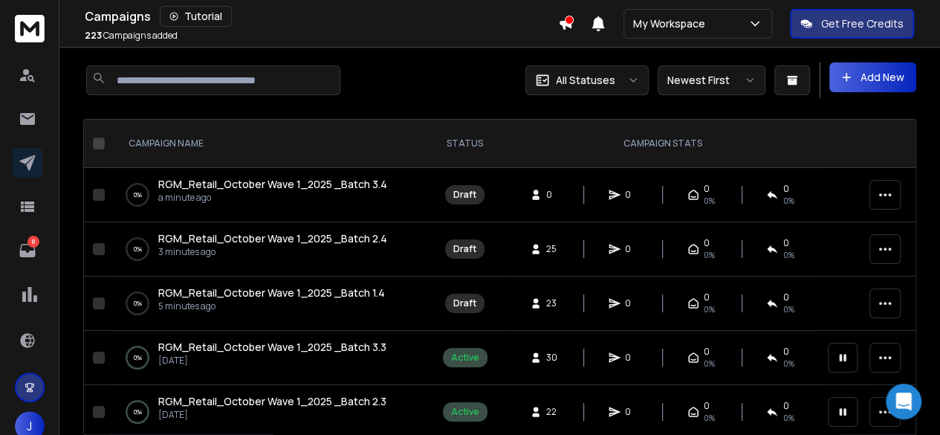
click at [340, 187] on span "RGM_Retail_October Wave 1_2025 _Batch 3.4" at bounding box center [272, 184] width 229 height 14
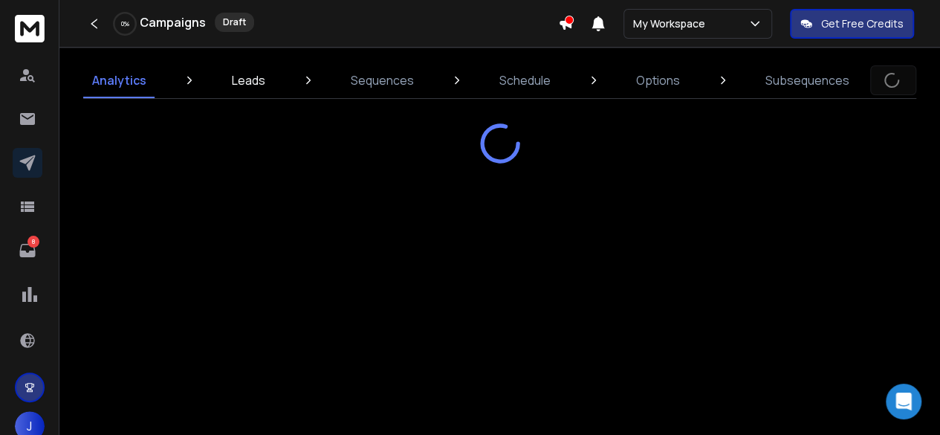
click at [253, 80] on div "Analytics Leads Sequences Schedule Options Subsequences" at bounding box center [499, 80] width 833 height 36
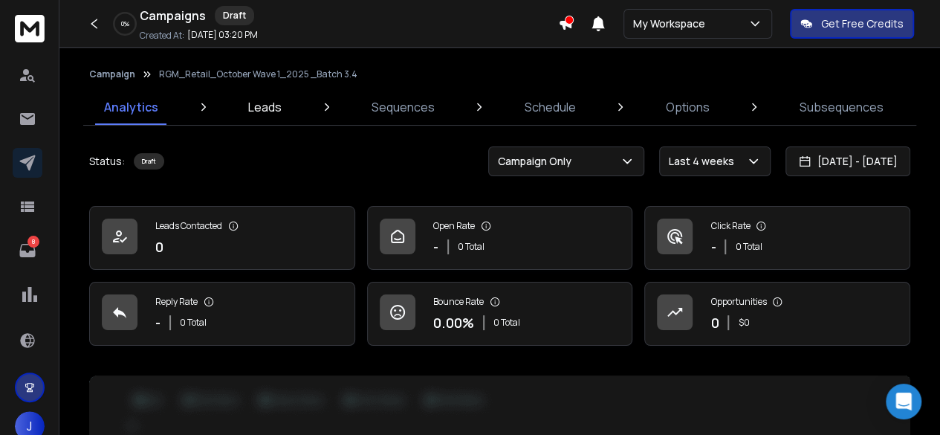
click at [263, 102] on p "Leads" at bounding box center [264, 107] width 33 height 18
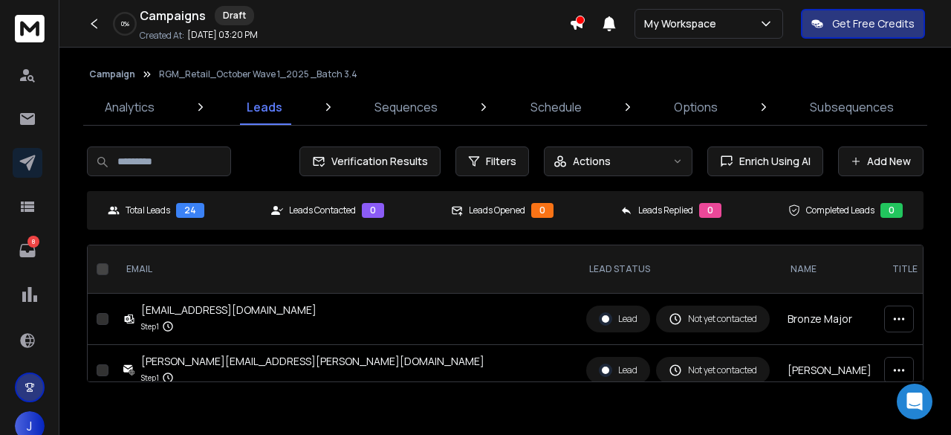
click at [97, 72] on button "Campaign" at bounding box center [112, 74] width 46 height 12
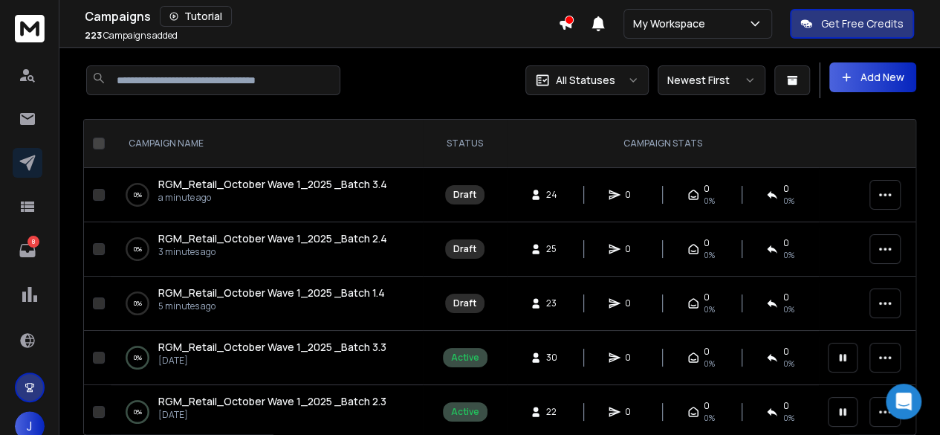
click at [878, 191] on icon "button" at bounding box center [885, 194] width 15 height 15
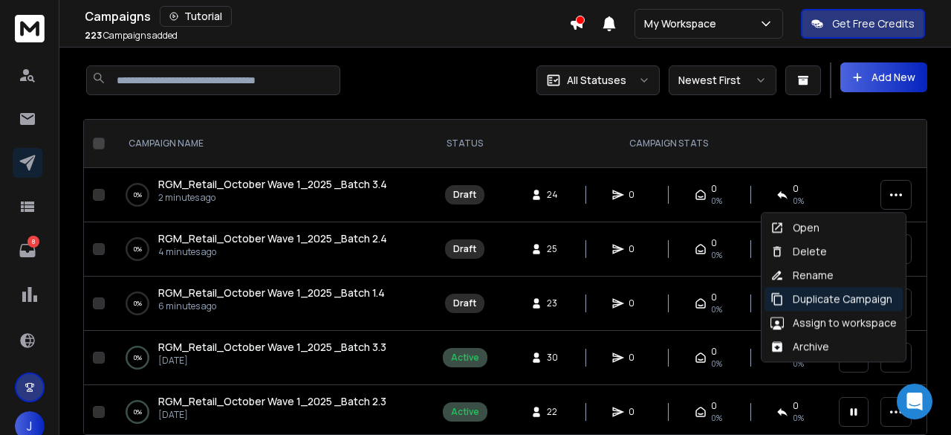
click at [811, 295] on div "Duplicate Campaign" at bounding box center [832, 298] width 122 height 15
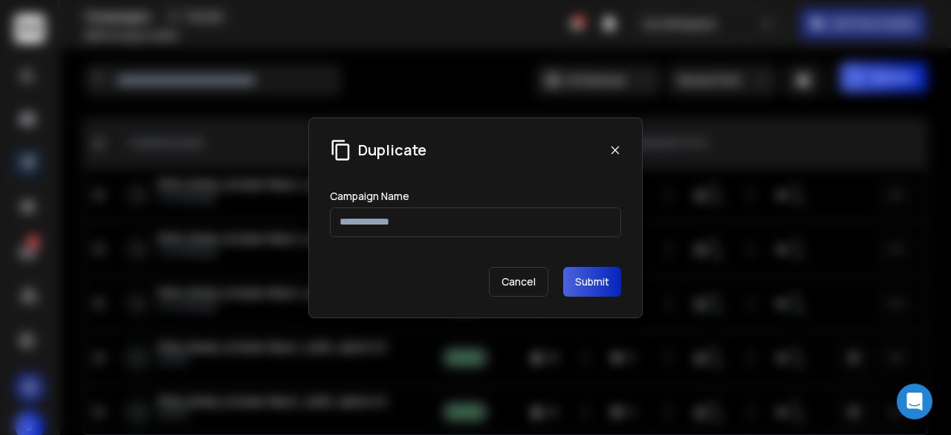
click at [542, 229] on input "text" at bounding box center [475, 222] width 291 height 30
paste input "**********"
type input "**********"
click at [580, 283] on button "Submit" at bounding box center [592, 282] width 58 height 30
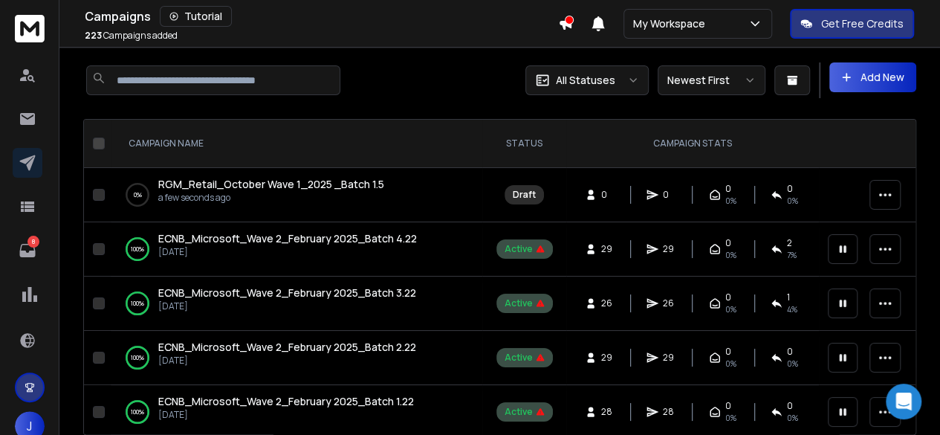
click at [193, 185] on span "RGM_Retail_October Wave 1_2025 _Batch 1.5" at bounding box center [271, 184] width 226 height 14
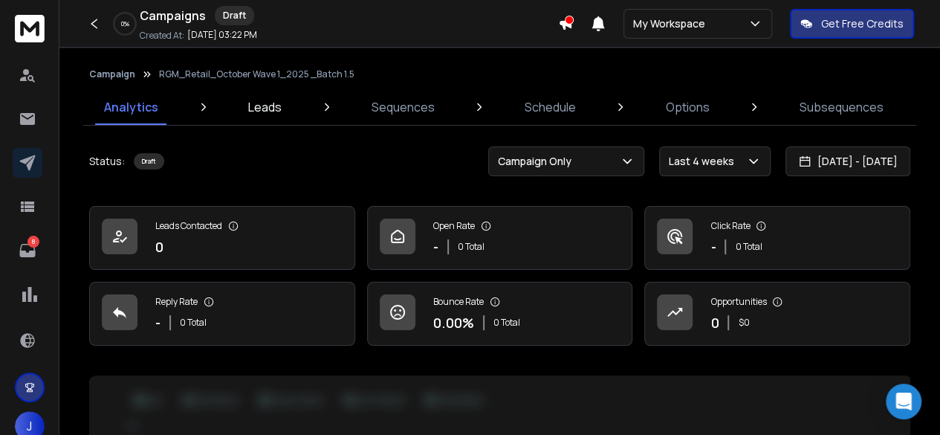
click at [270, 103] on p "Leads" at bounding box center [264, 107] width 33 height 18
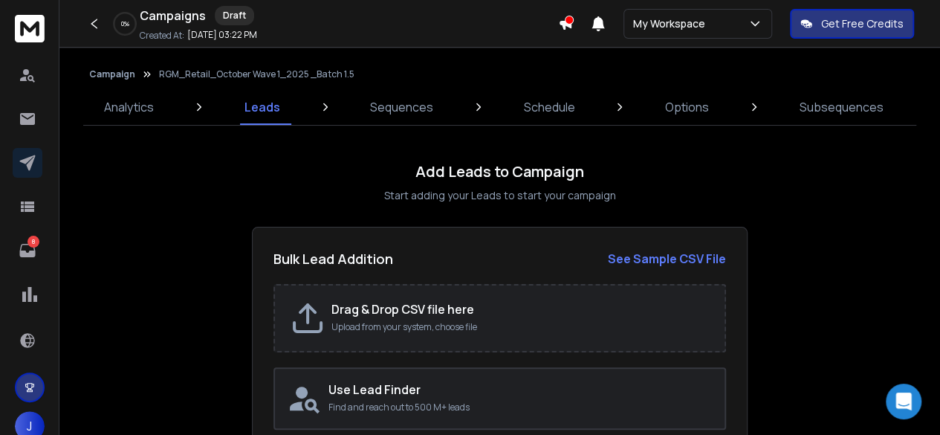
click at [395, 310] on h2 "Drag & Drop CSV file here" at bounding box center [520, 309] width 378 height 18
type input "**********"
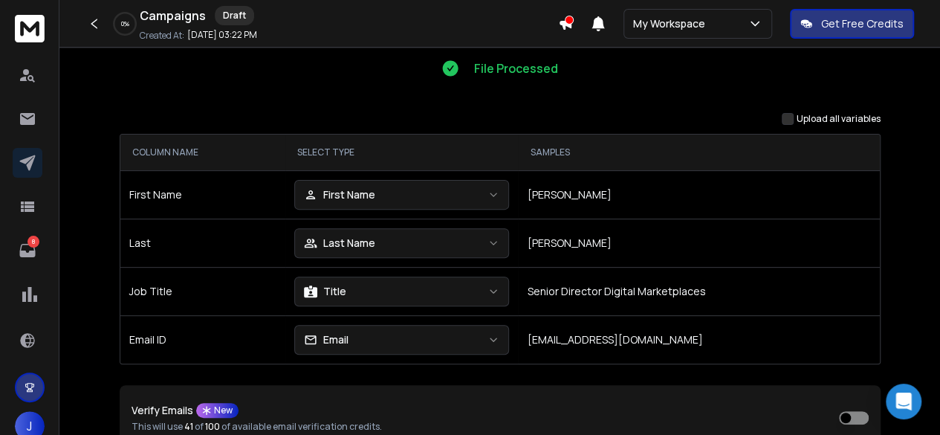
scroll to position [300, 0]
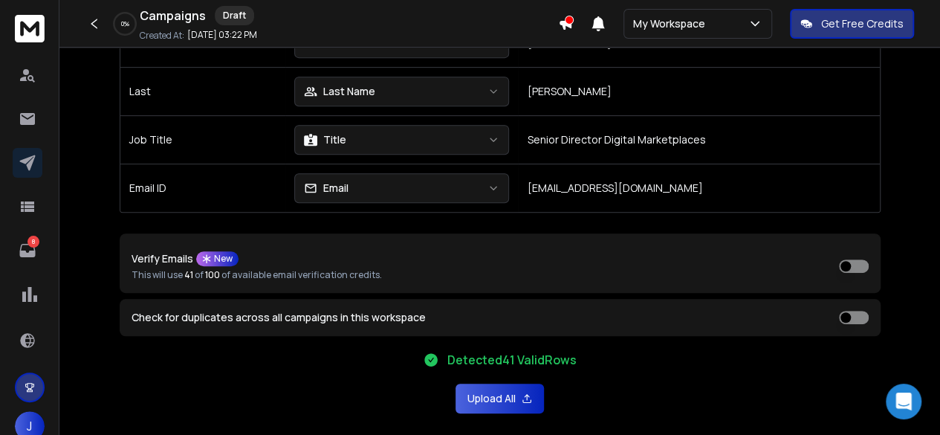
click at [529, 396] on icon at bounding box center [527, 398] width 10 height 10
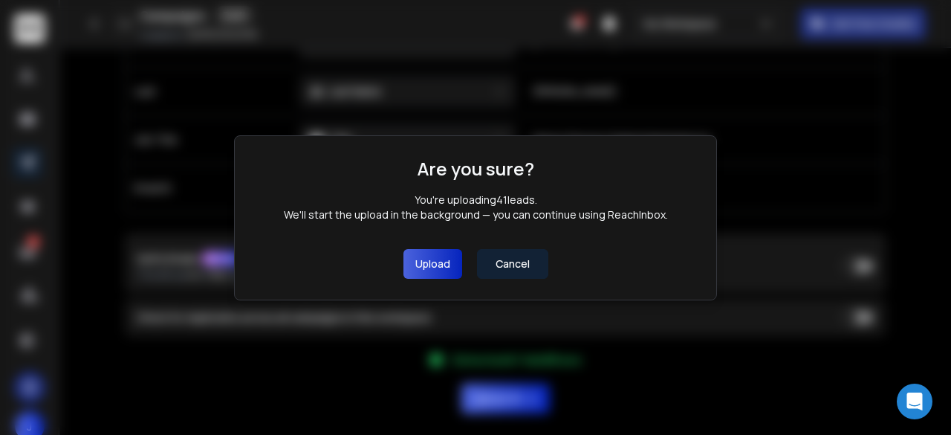
click at [435, 262] on button "Upload" at bounding box center [433, 264] width 59 height 30
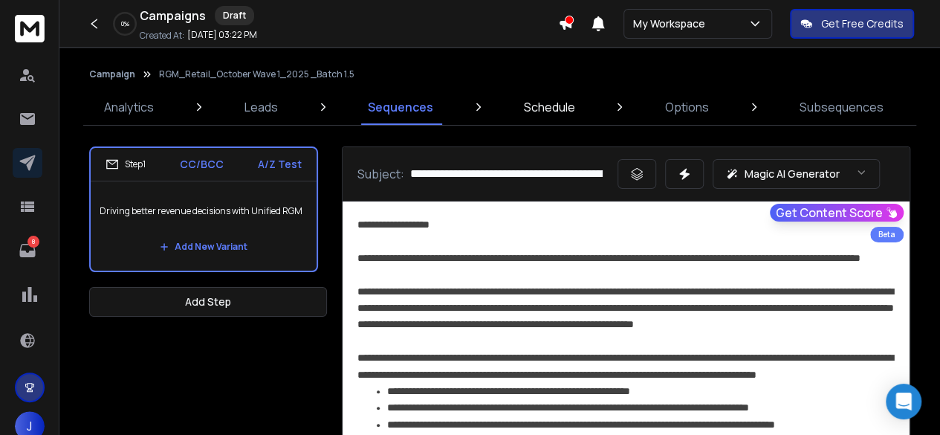
click at [552, 113] on p "Schedule" at bounding box center [549, 107] width 51 height 18
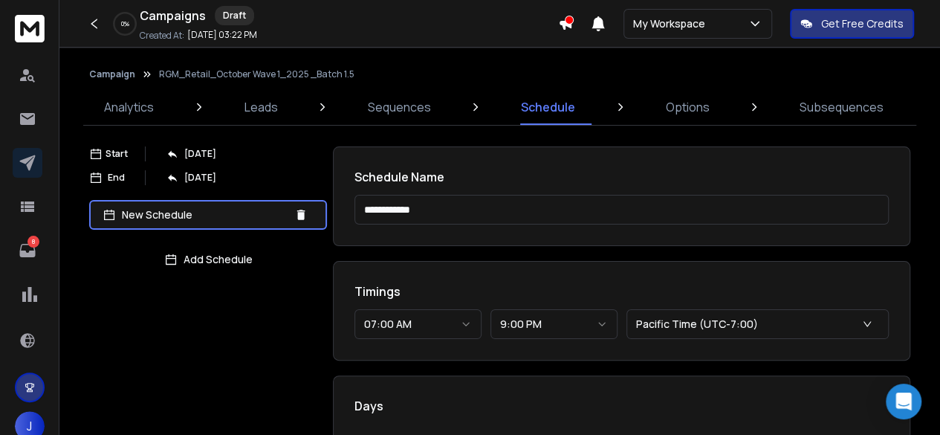
click at [216, 159] on p "[DATE]" at bounding box center [200, 154] width 32 height 12
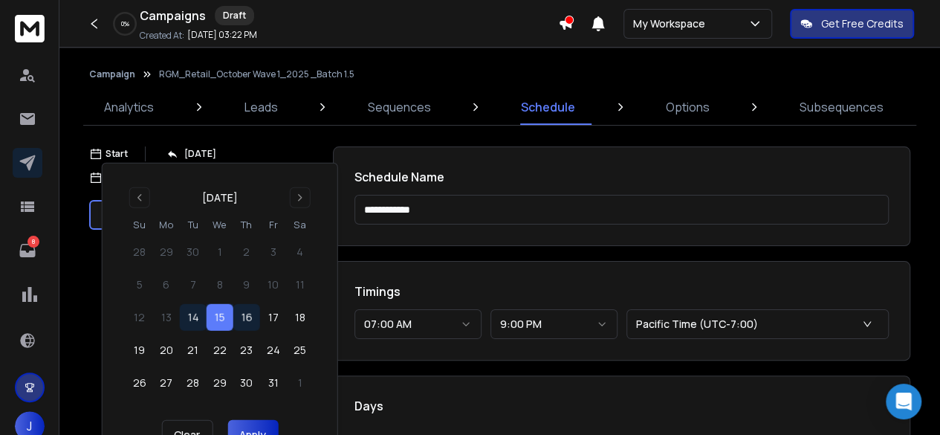
click at [247, 316] on button "16" at bounding box center [246, 317] width 27 height 27
click at [236, 432] on button "Apply" at bounding box center [252, 435] width 51 height 30
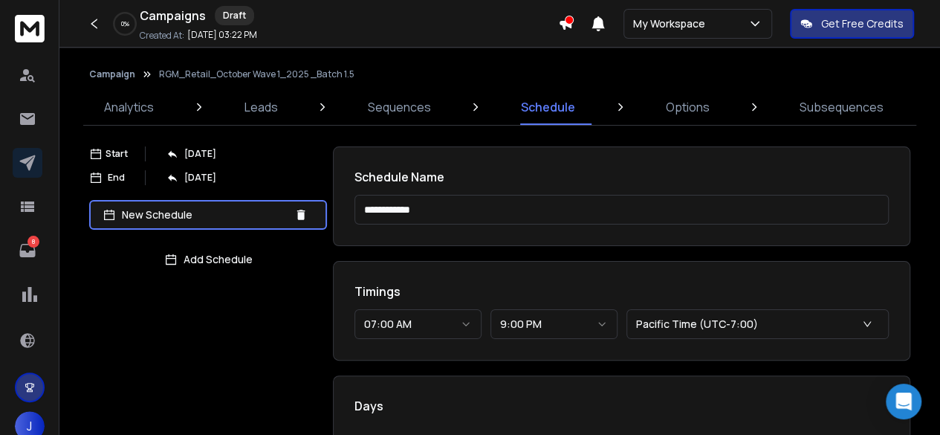
click at [216, 179] on p "[DATE]" at bounding box center [200, 178] width 32 height 12
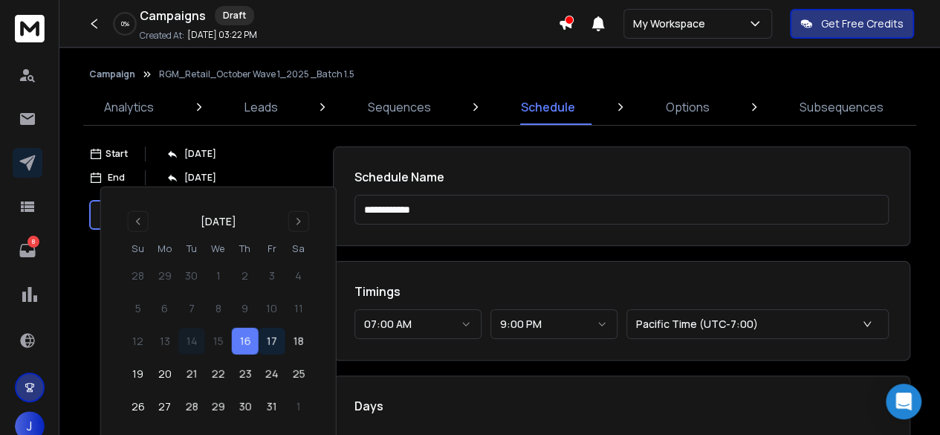
click at [273, 343] on button "17" at bounding box center [272, 341] width 27 height 27
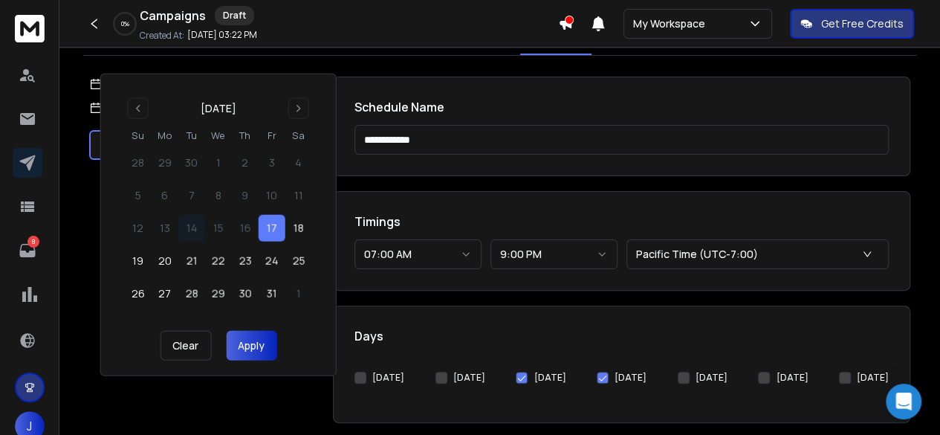
scroll to position [121, 0]
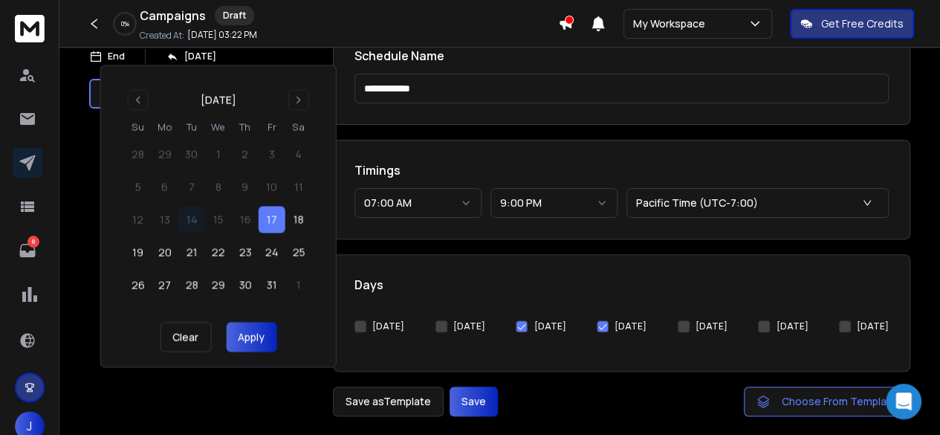
click at [253, 337] on button "Apply" at bounding box center [251, 338] width 51 height 30
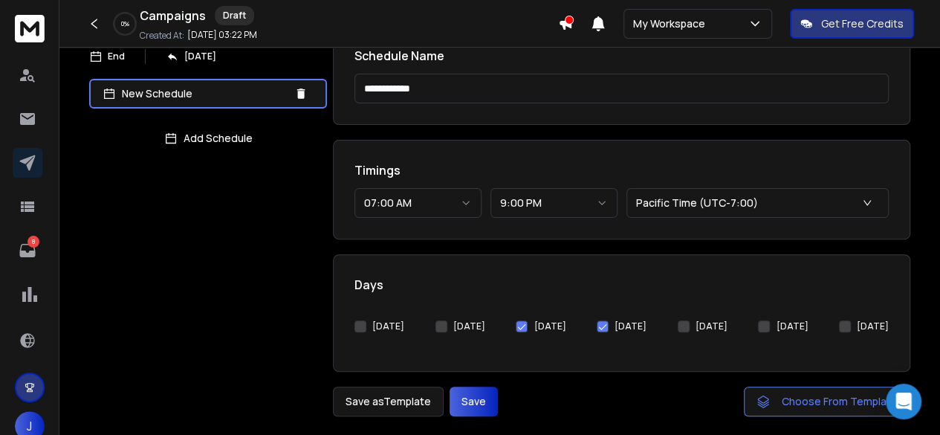
click at [550, 323] on label "[DATE]" at bounding box center [550, 326] width 32 height 12
click at [528, 323] on button "[DATE]" at bounding box center [522, 326] width 12 height 12
type button "on"
click at [707, 312] on div "[DATE]" at bounding box center [703, 326] width 50 height 30
click at [682, 325] on div "[DATE] [DATE] [DATE] [DATE] [DATE] [DATE] [DATE]" at bounding box center [621, 326] width 534 height 48
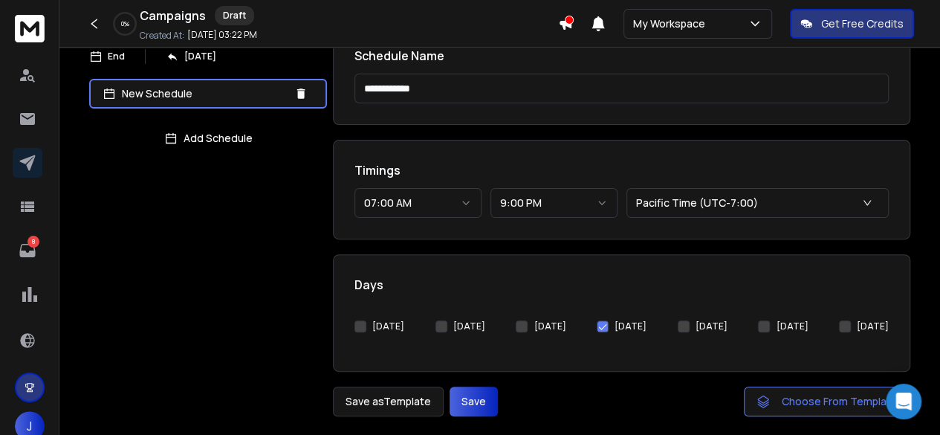
click at [690, 325] on button "[DATE]" at bounding box center [684, 326] width 12 height 12
click at [467, 402] on button "Save" at bounding box center [474, 401] width 48 height 30
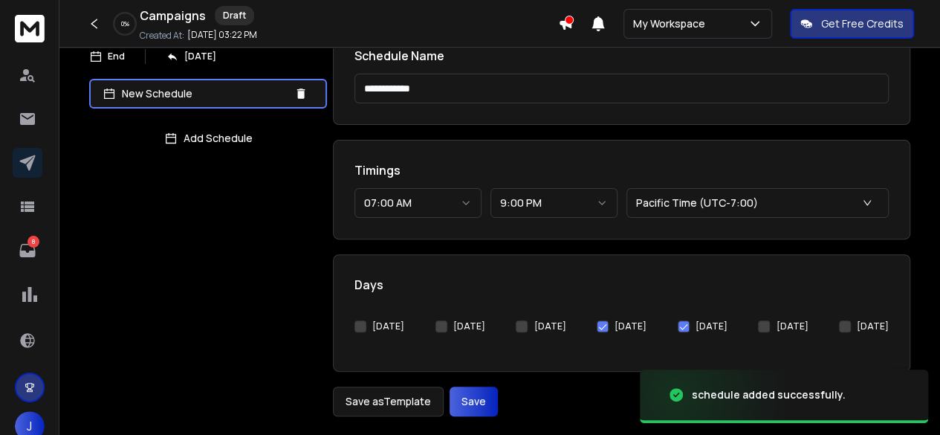
click at [464, 399] on button "Save" at bounding box center [474, 401] width 48 height 30
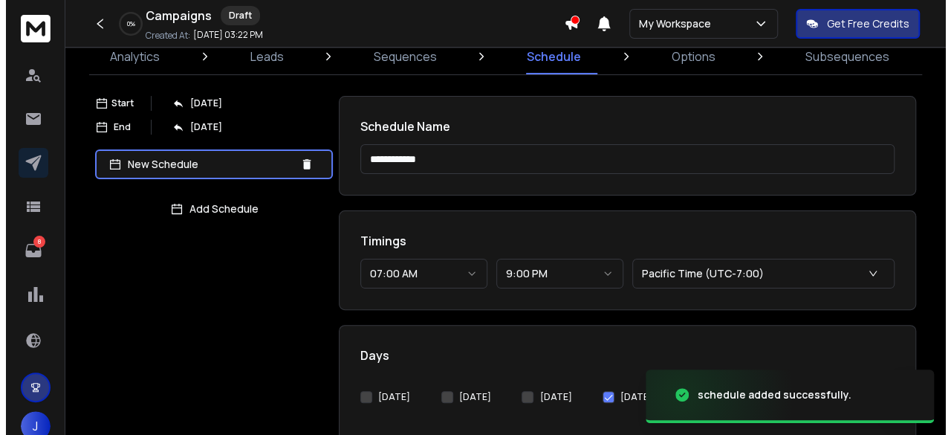
scroll to position [0, 0]
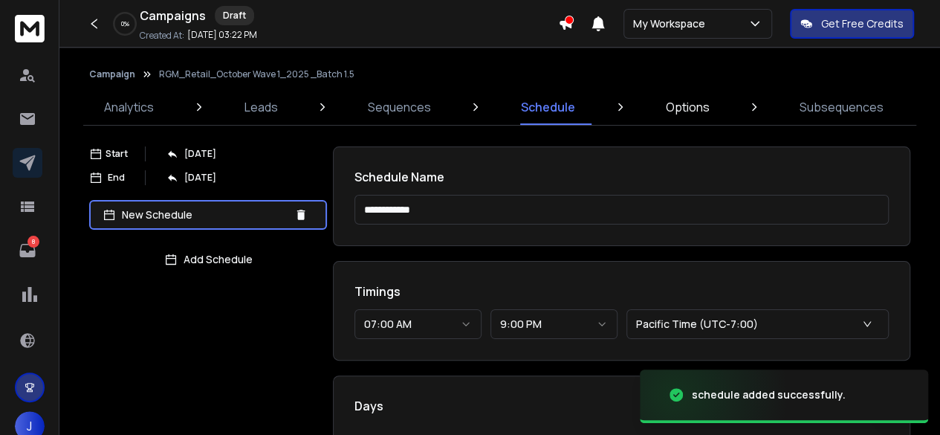
click at [664, 103] on link "Options" at bounding box center [687, 107] width 62 height 36
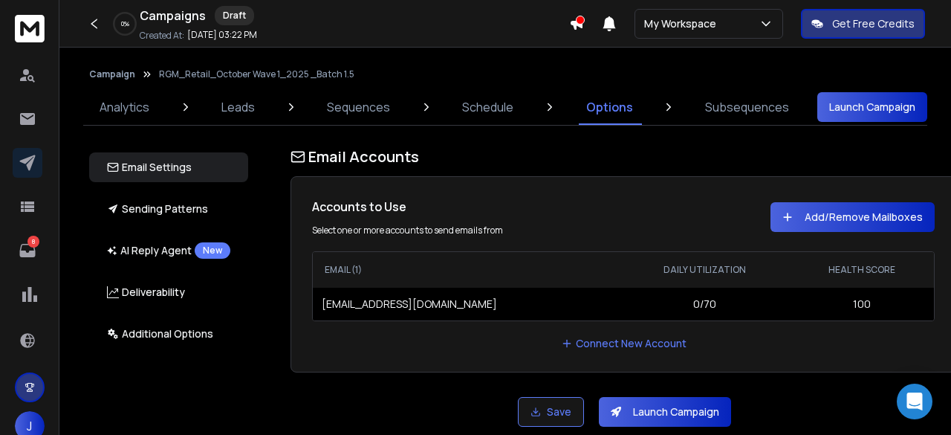
click at [864, 220] on button "Add/Remove Mailboxes" at bounding box center [853, 217] width 164 height 30
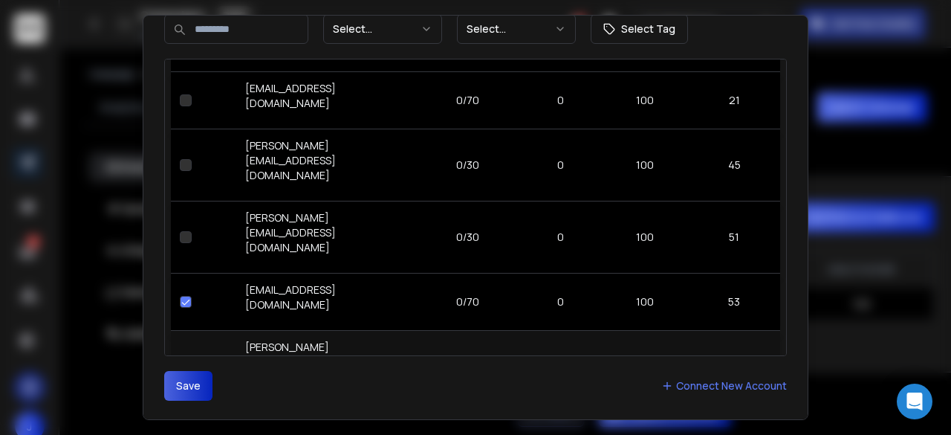
scroll to position [128, 0]
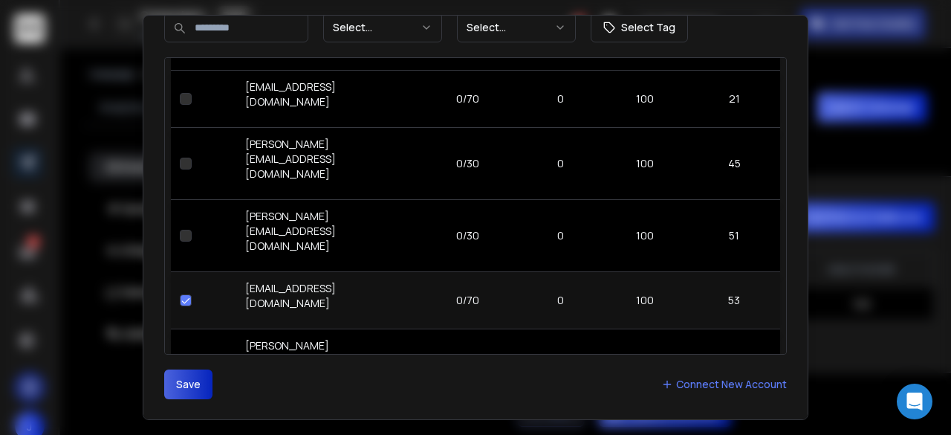
click at [183, 294] on button "button" at bounding box center [186, 300] width 12 height 12
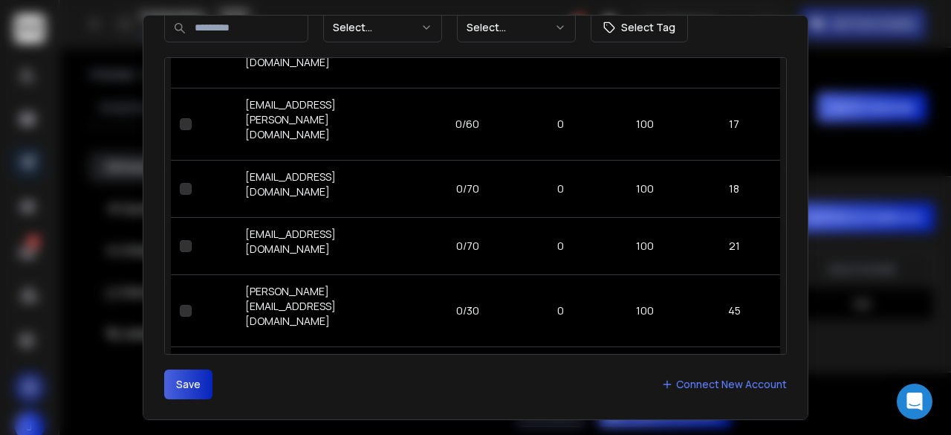
scroll to position [131, 0]
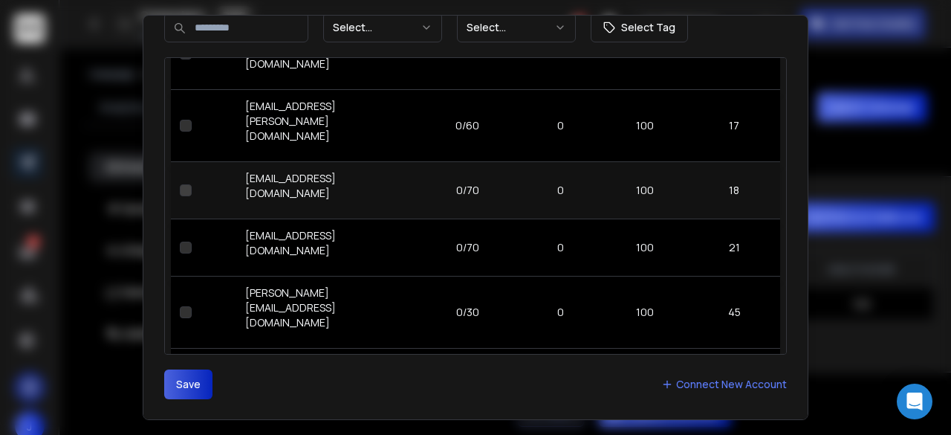
click at [187, 184] on button "button" at bounding box center [186, 190] width 12 height 12
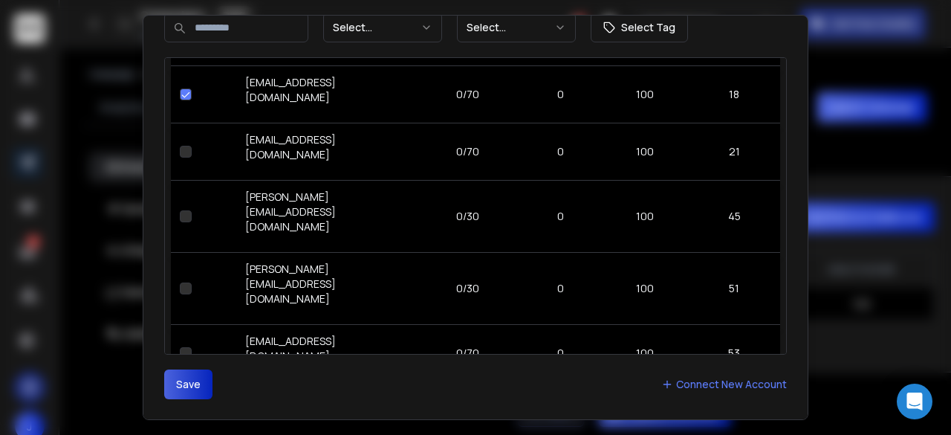
scroll to position [279, 0]
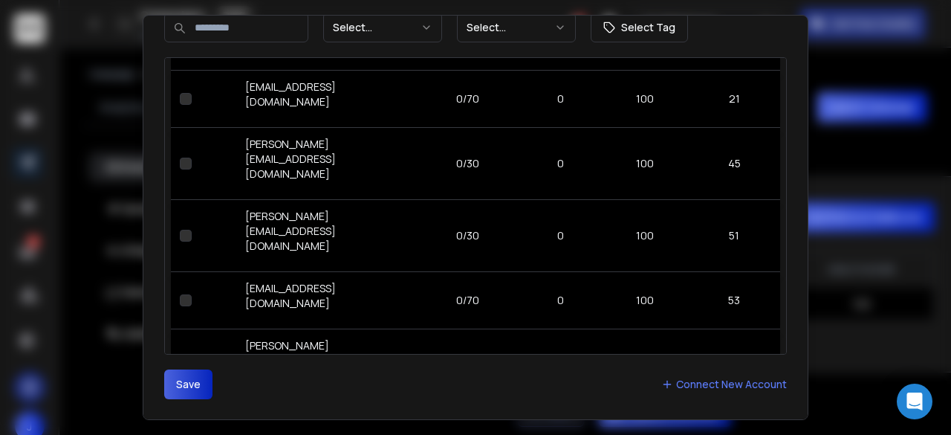
click at [184, 372] on button "Save" at bounding box center [188, 384] width 48 height 30
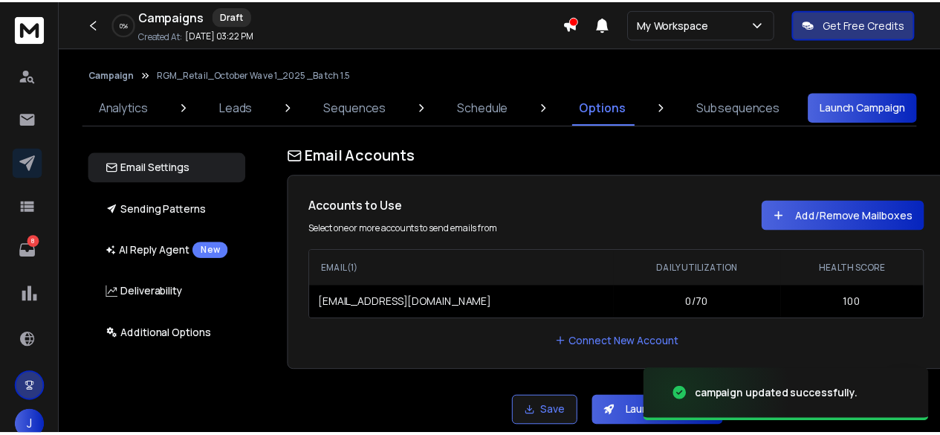
scroll to position [0, 0]
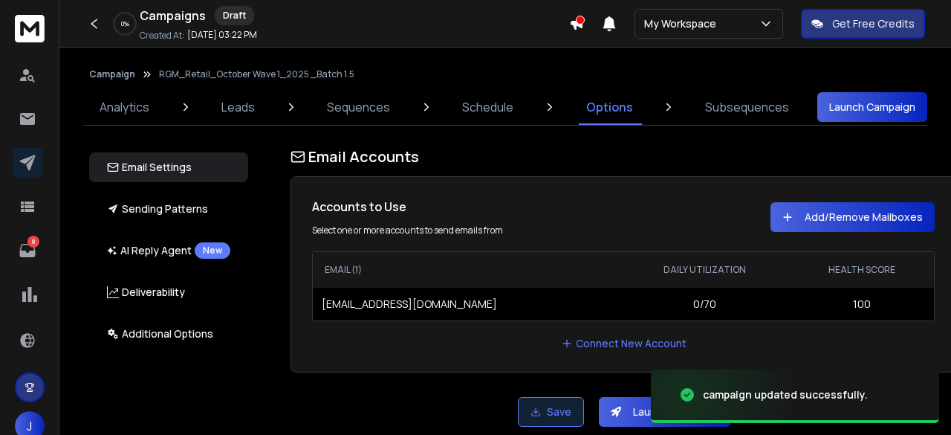
click at [545, 420] on button "Save" at bounding box center [551, 412] width 66 height 30
click at [119, 74] on button "Campaign" at bounding box center [112, 74] width 46 height 12
